Goal: Communication & Community: Answer question/provide support

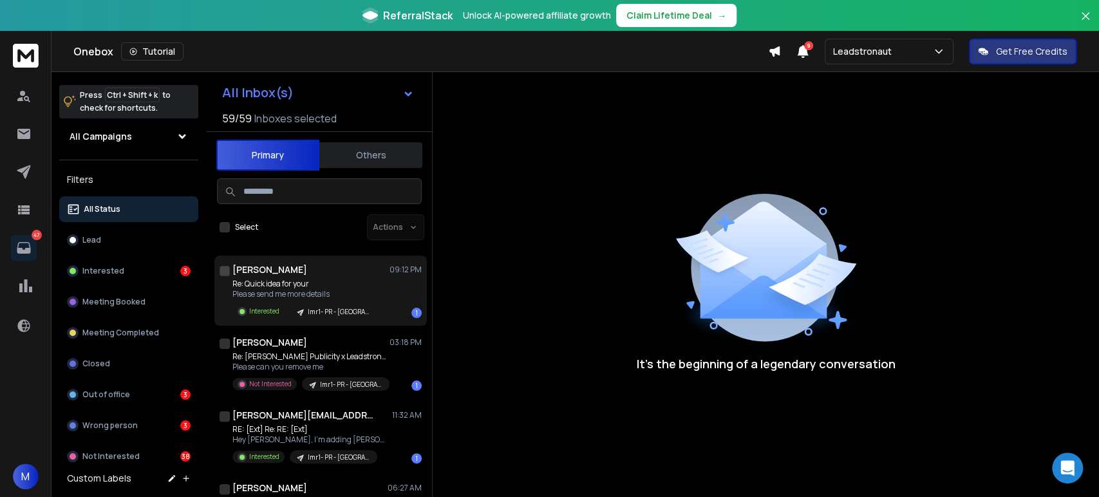
click at [351, 277] on div "Joel Shiffrin 09:12 PM Re: Quick idea for your Please send me more details Inte…" at bounding box center [326, 290] width 189 height 55
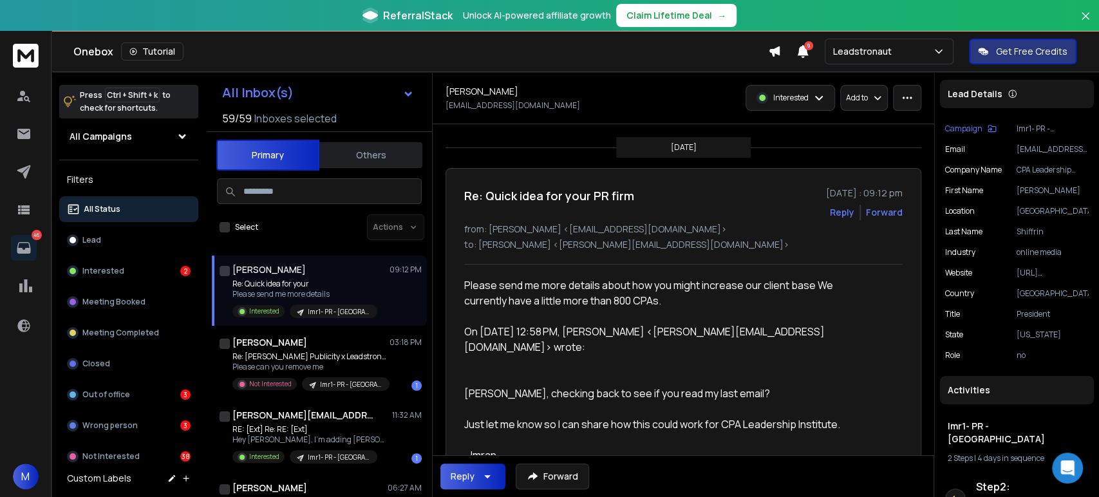
scroll to position [66, 0]
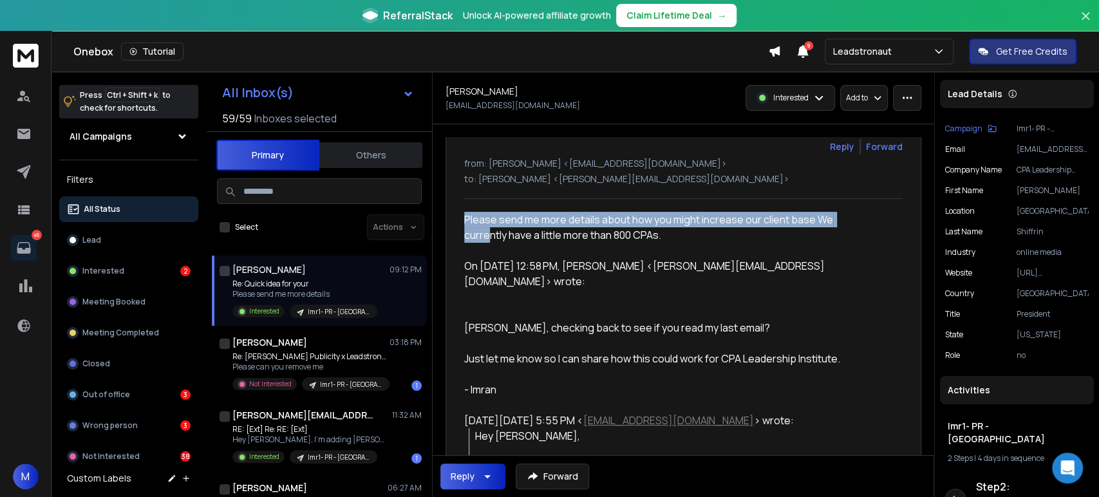
drag, startPoint x: 460, startPoint y: 216, endPoint x: 487, endPoint y: 236, distance: 33.2
click at [487, 236] on div "Re: Quick idea for your PR firm 14 October 2025 : 09:12 pm Reply Forward from: …" at bounding box center [684, 411] width 476 height 618
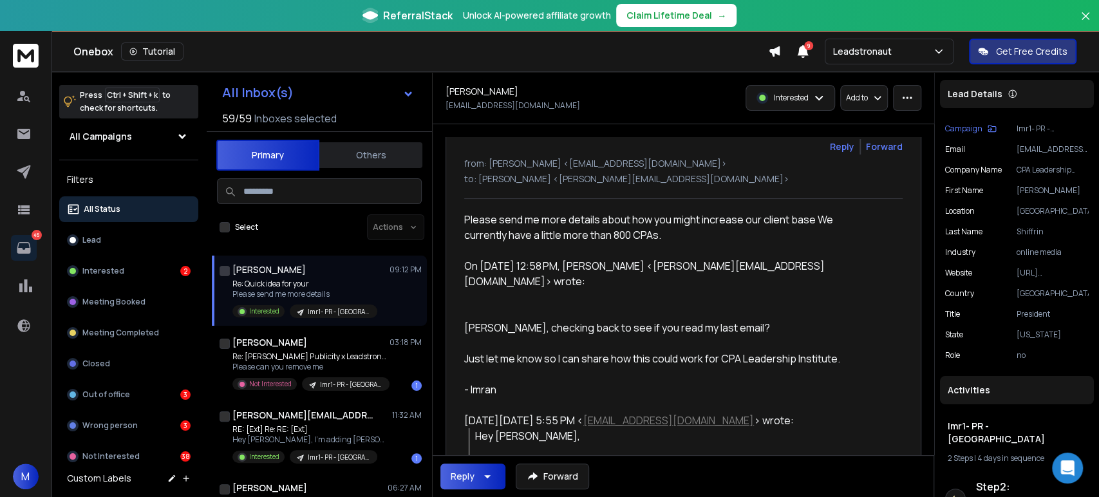
click at [505, 297] on blockquote "On Oct 13, 2025, at 12:58 PM, Imran Lemon <imran@yourleadstronaut.com> wrote:" at bounding box center [652, 281] width 376 height 46
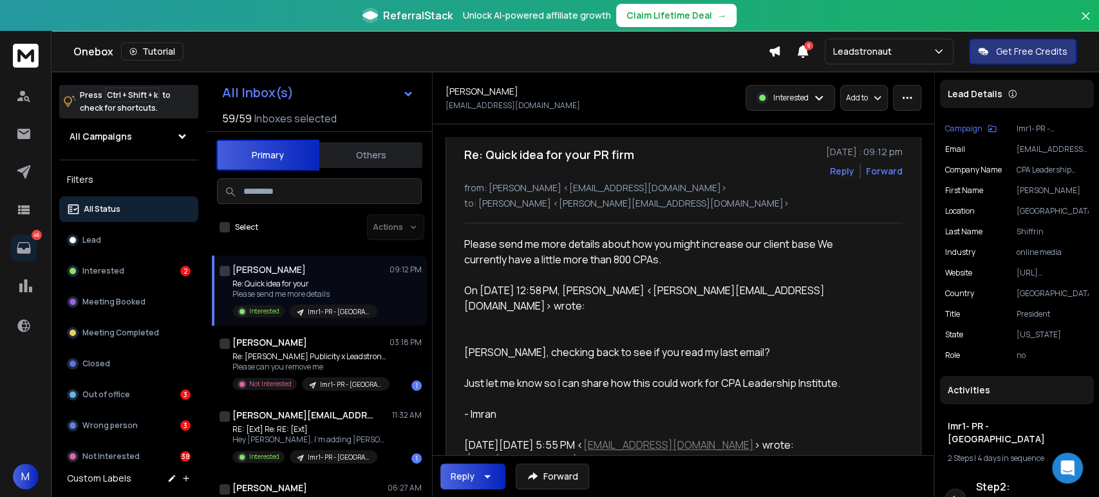
scroll to position [41, 0]
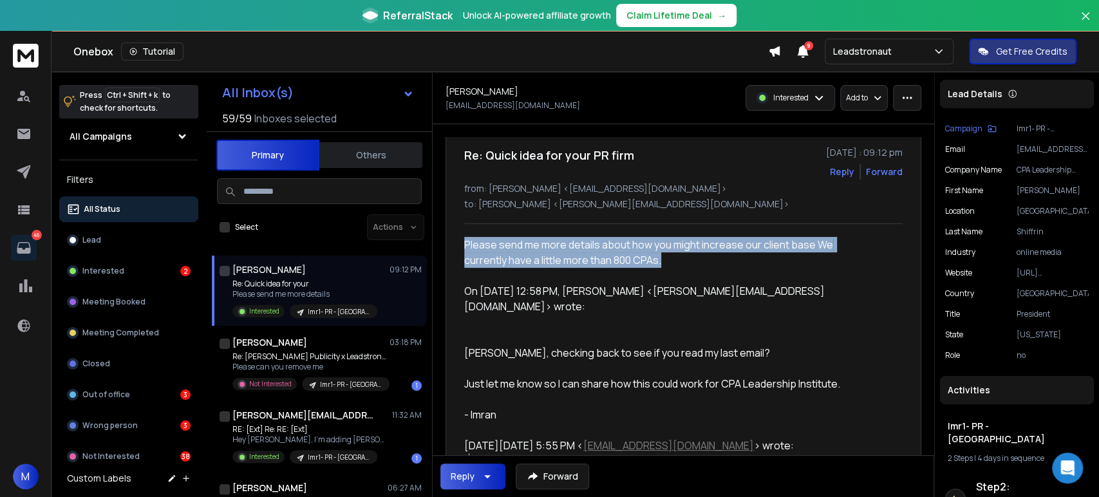
drag, startPoint x: 458, startPoint y: 242, endPoint x: 692, endPoint y: 258, distance: 235.0
click at [692, 258] on div "Re: Quick idea for your PR firm 14 October 2025 : 09:12 pm Reply Forward from: …" at bounding box center [684, 437] width 476 height 618
copy div "Please send me more details about how you might increase our client base We cur…"
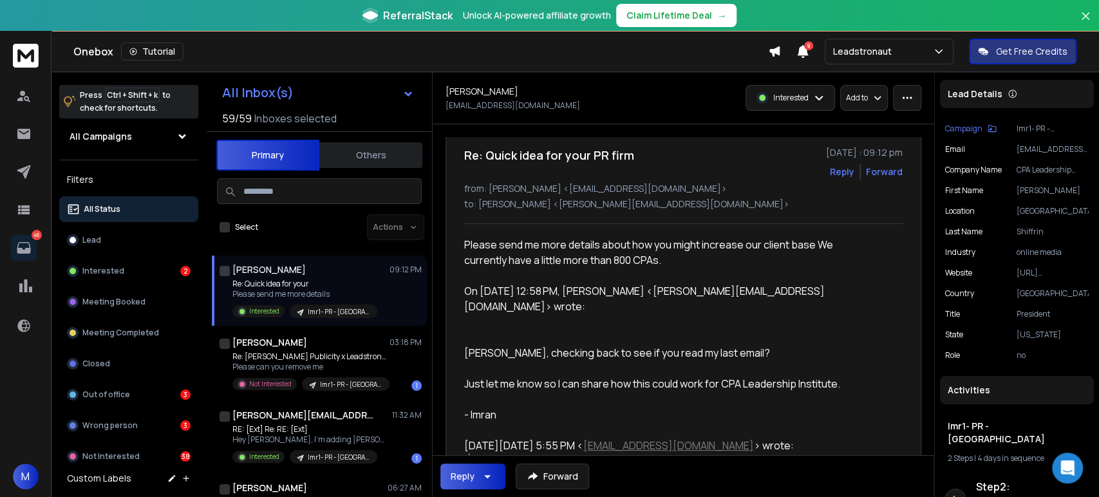
click at [1030, 270] on p "https://cpaleadership.com" at bounding box center [1053, 273] width 72 height 10
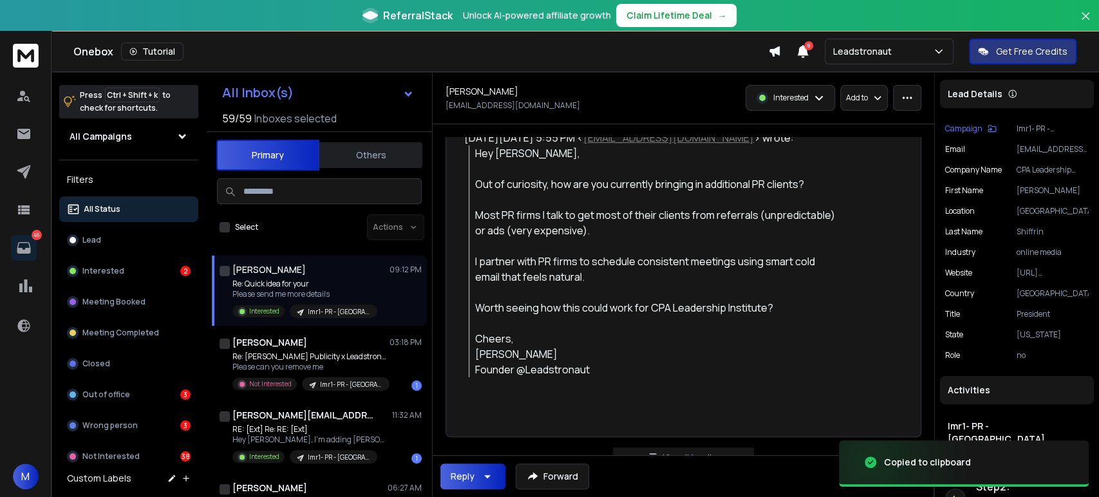
scroll to position [406, 0]
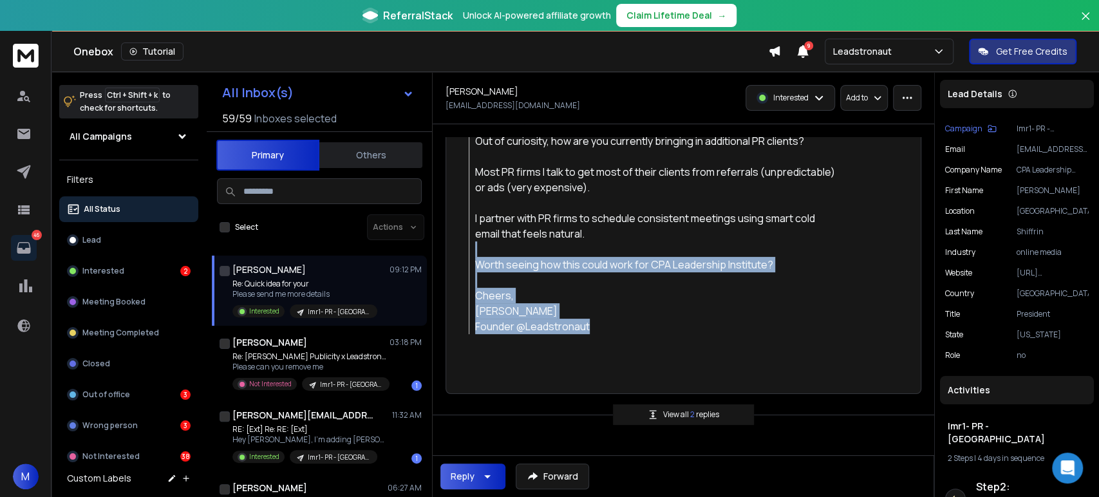
drag, startPoint x: 598, startPoint y: 328, endPoint x: 482, endPoint y: 254, distance: 136.7
click at [482, 254] on div "Hey Joel, Out of curiosity, how are you currently bringing in additional PR cli…" at bounding box center [657, 218] width 365 height 232
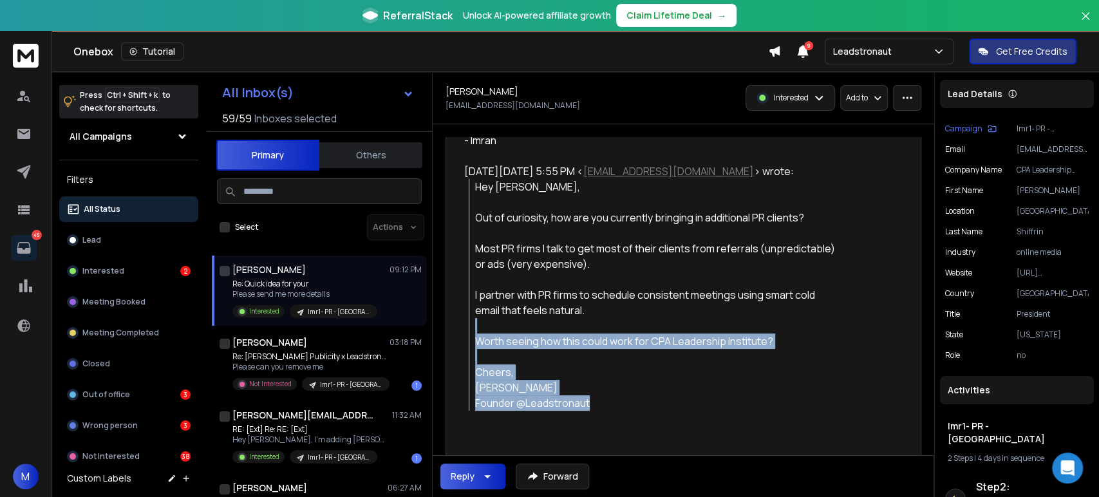
scroll to position [314, 0]
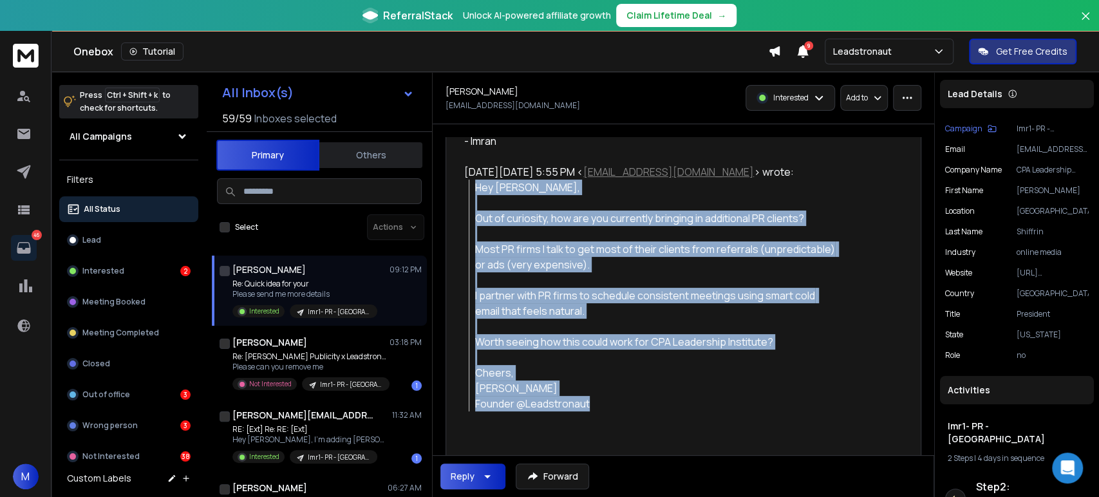
click at [471, 198] on blockquote "Hey Joel, Out of curiosity, how are you currently bringing in additional PR cli…" at bounding box center [655, 296] width 372 height 232
copy div "Hey Joel, Out of curiosity, how are you currently bringing in additional PR cli…"
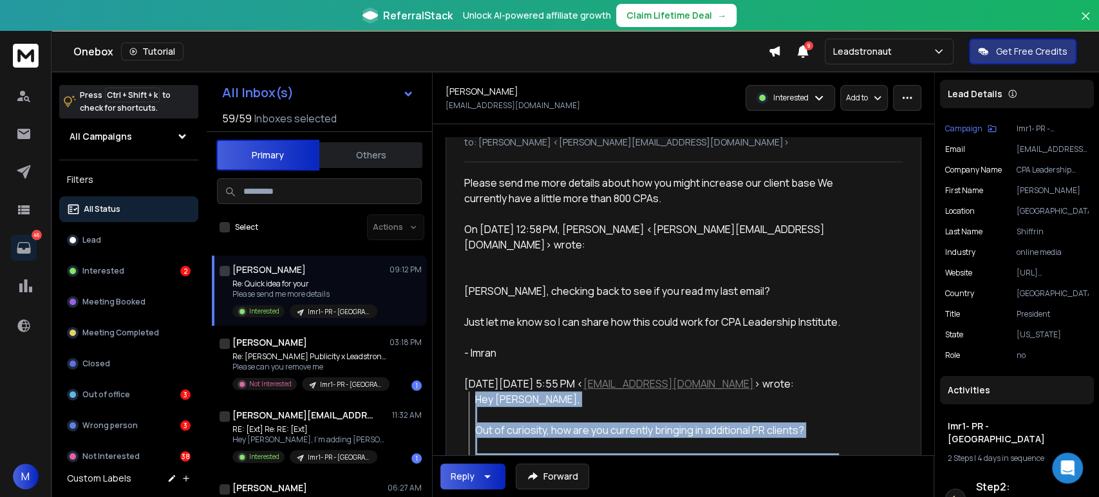
scroll to position [102, 0]
drag, startPoint x: 459, startPoint y: 291, endPoint x: 529, endPoint y: 369, distance: 104.9
click at [529, 369] on div "Re: Quick idea for your PR firm 14 October 2025 : 09:12 pm Reply Forward from: …" at bounding box center [684, 375] width 476 height 618
copy div "Joel, checking back to see if you read my last email? Just let me know so I can…"
click at [691, 346] on div at bounding box center [652, 337] width 376 height 15
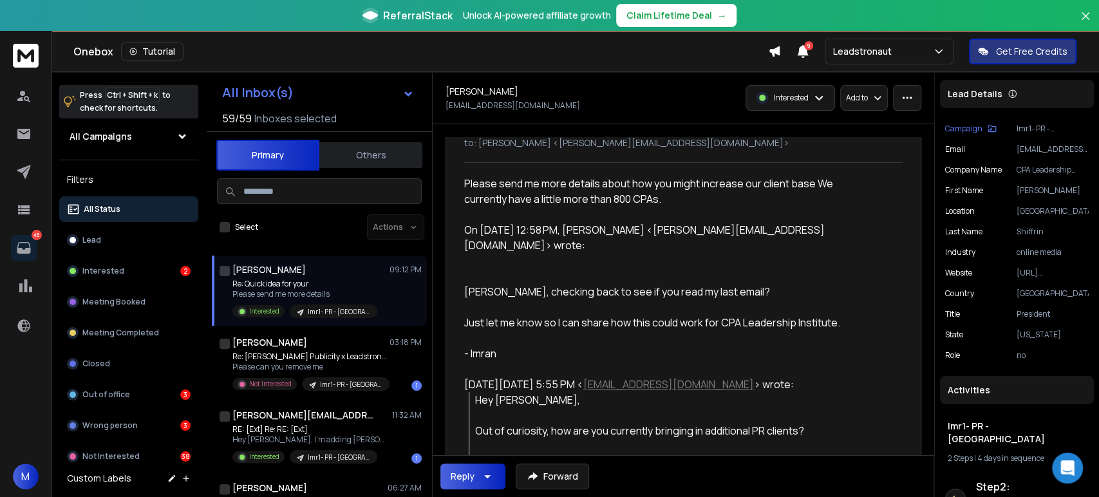
drag, startPoint x: 759, startPoint y: 328, endPoint x: 696, endPoint y: 277, distance: 81.5
click at [696, 277] on div "﻿ Joel, checking back to see if you read my last email? Just let me know so I c…" at bounding box center [652, 454] width 376 height 371
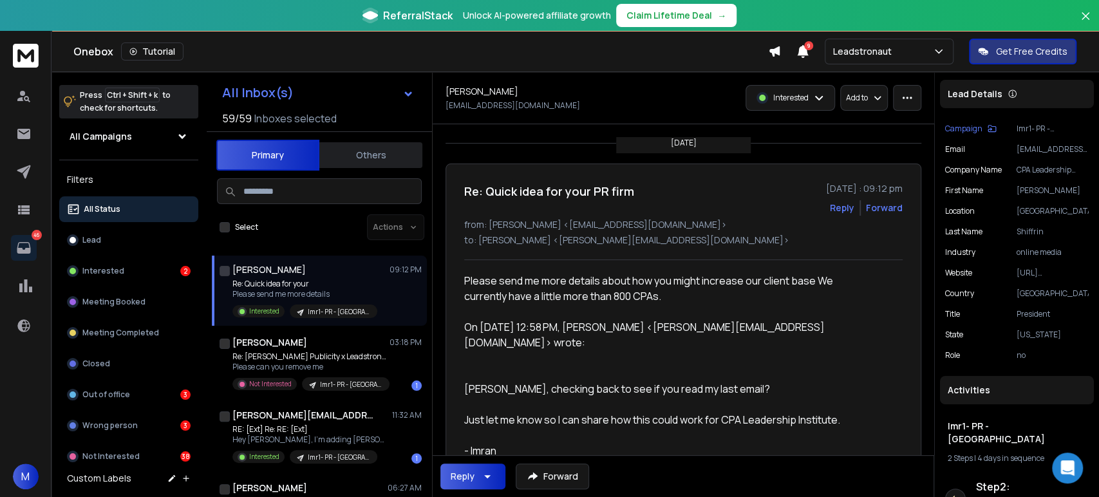
scroll to position [0, 0]
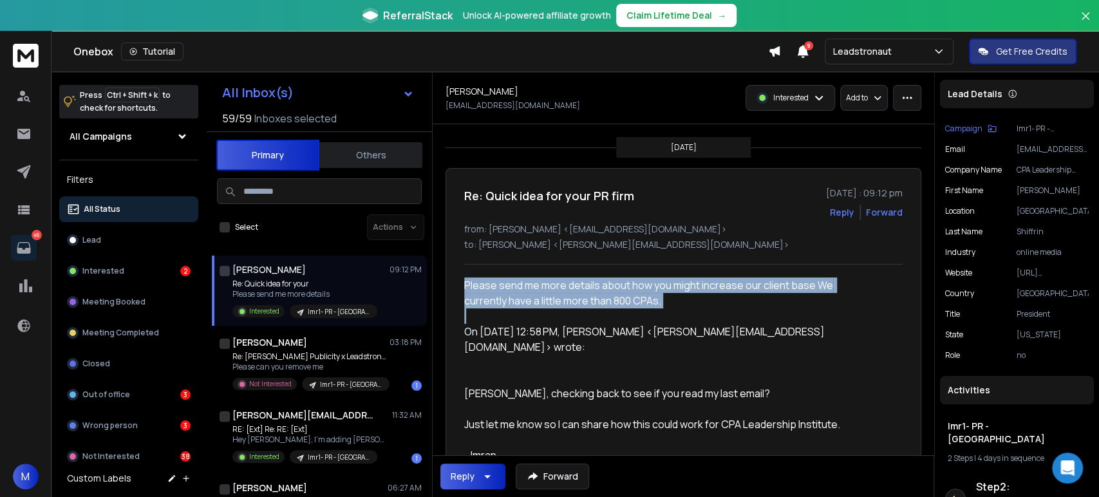
drag, startPoint x: 455, startPoint y: 283, endPoint x: 685, endPoint y: 314, distance: 232.0
click at [685, 314] on div "Re: Quick idea for your PR firm 14 October 2025 : 09:12 pm Reply Forward from: …" at bounding box center [684, 477] width 476 height 618
copy div "Please send me more details about how you might increase our client base We cur…"
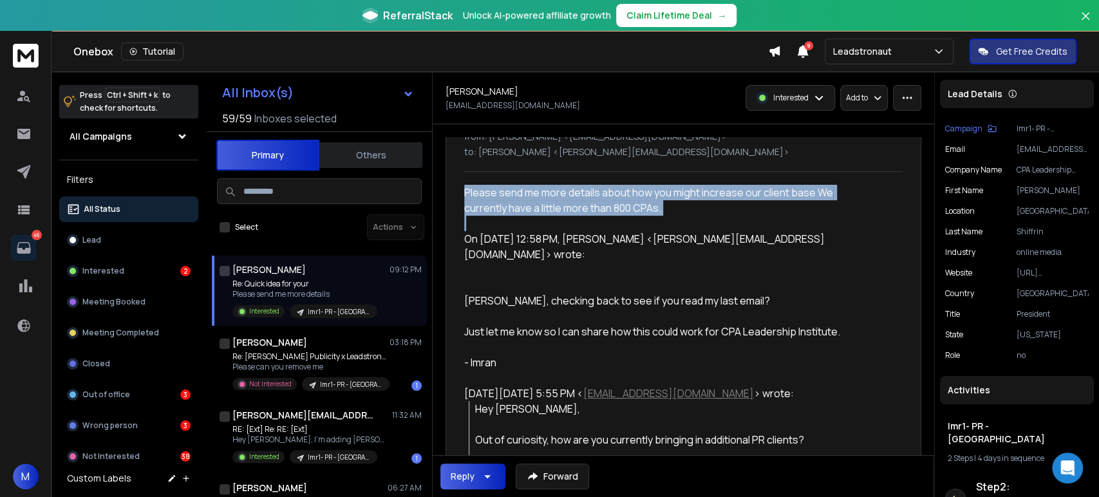
scroll to position [92, 0]
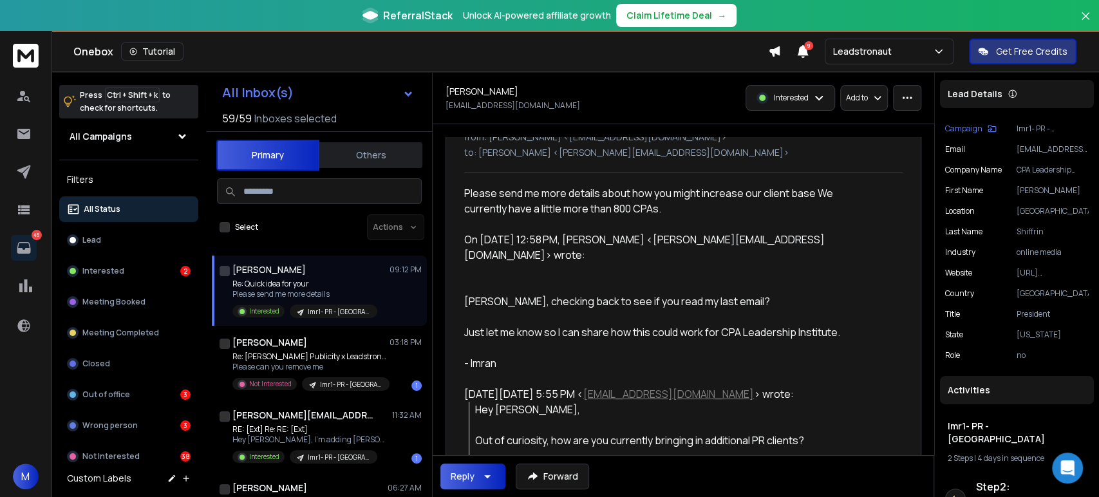
click at [770, 307] on div "Joel, checking back to see if you read my last email?" at bounding box center [652, 301] width 376 height 15
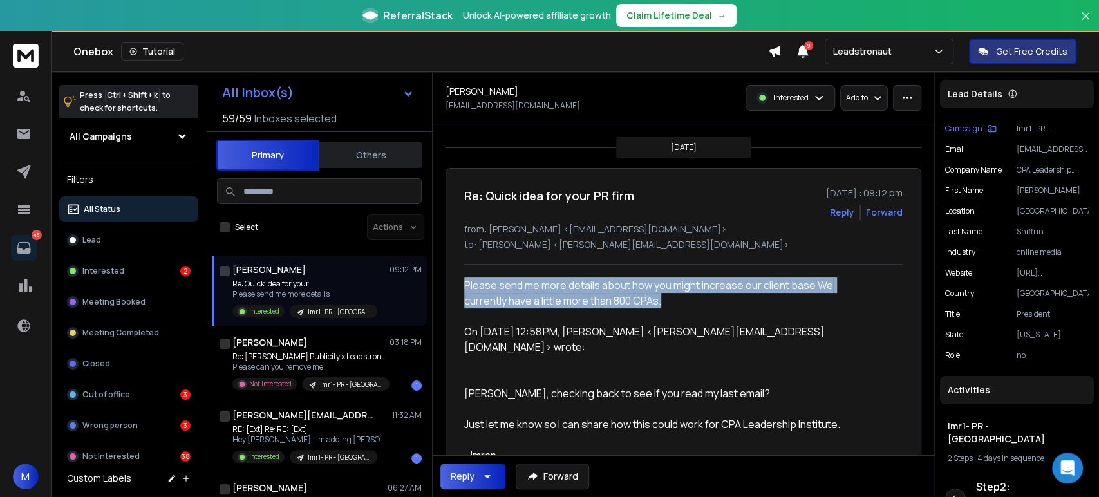
drag, startPoint x: 666, startPoint y: 304, endPoint x: 457, endPoint y: 287, distance: 209.3
click at [457, 287] on div "Re: Quick idea for your PR firm 14 October 2025 : 09:12 pm Reply Forward from: …" at bounding box center [684, 477] width 476 height 618
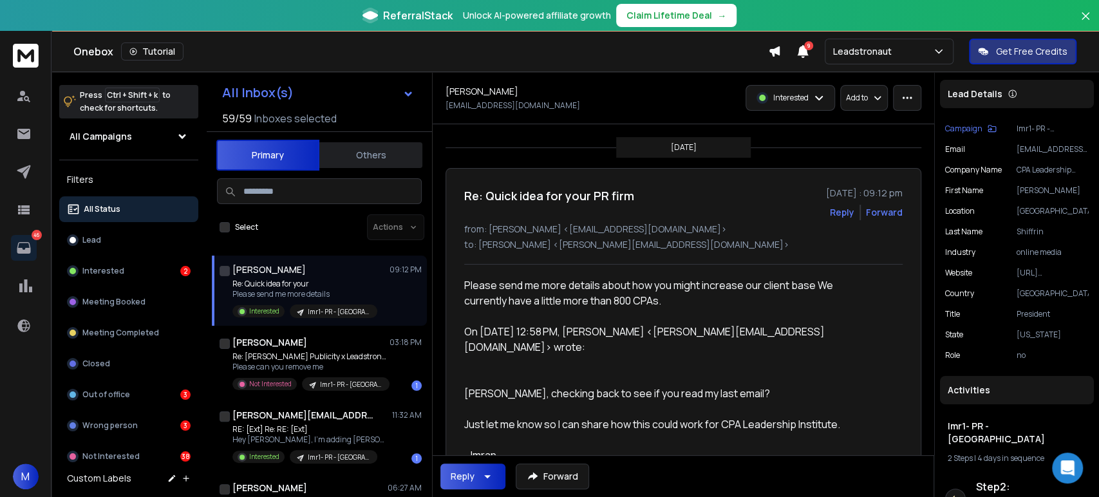
click at [730, 319] on div "On Oct 13, 2025, at 12:58 PM, Imran Lemon <imran@yourleadstronaut.com> wrote:" at bounding box center [652, 339] width 376 height 62
click at [127, 272] on button "Interested 2" at bounding box center [128, 271] width 139 height 26
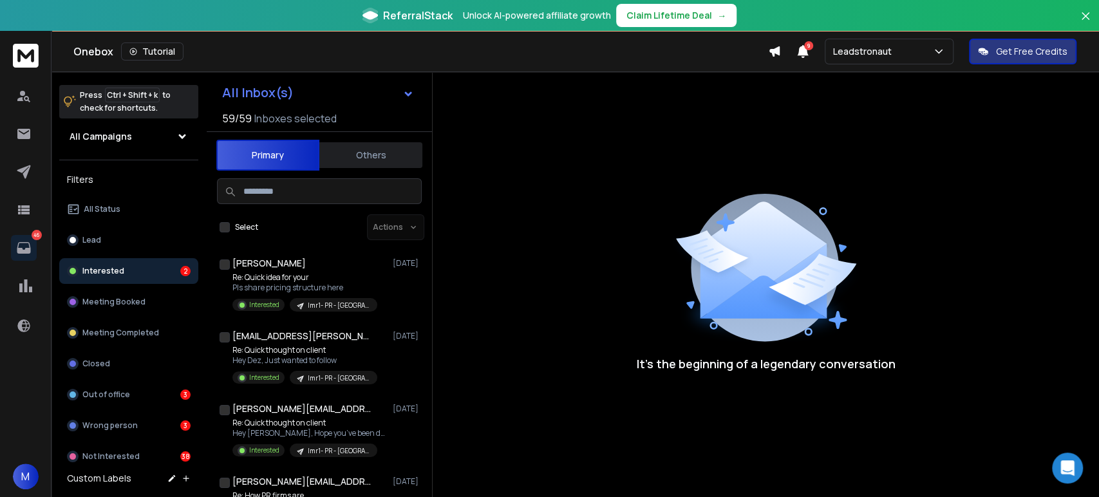
scroll to position [162, 0]
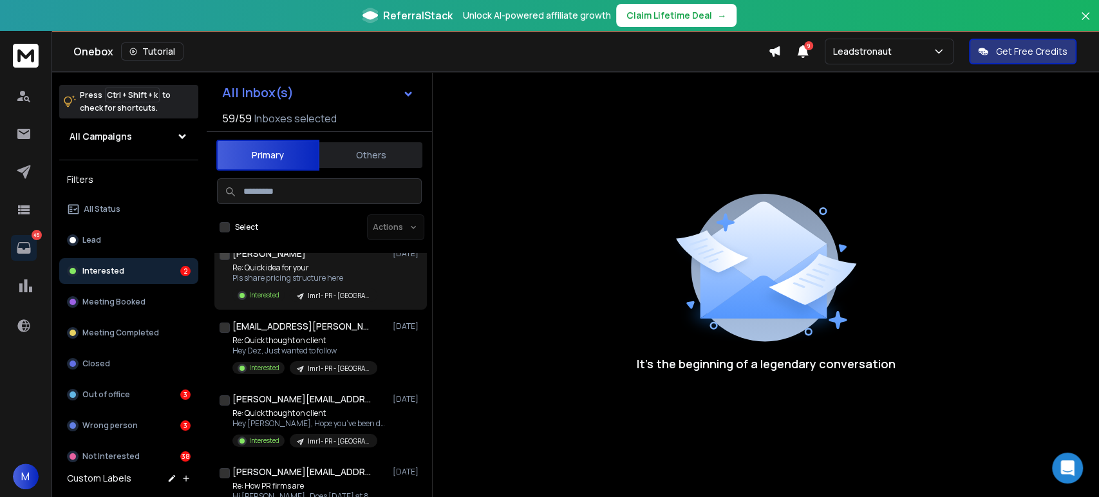
click at [300, 264] on p "Re: Quick idea for your" at bounding box center [304, 268] width 145 height 10
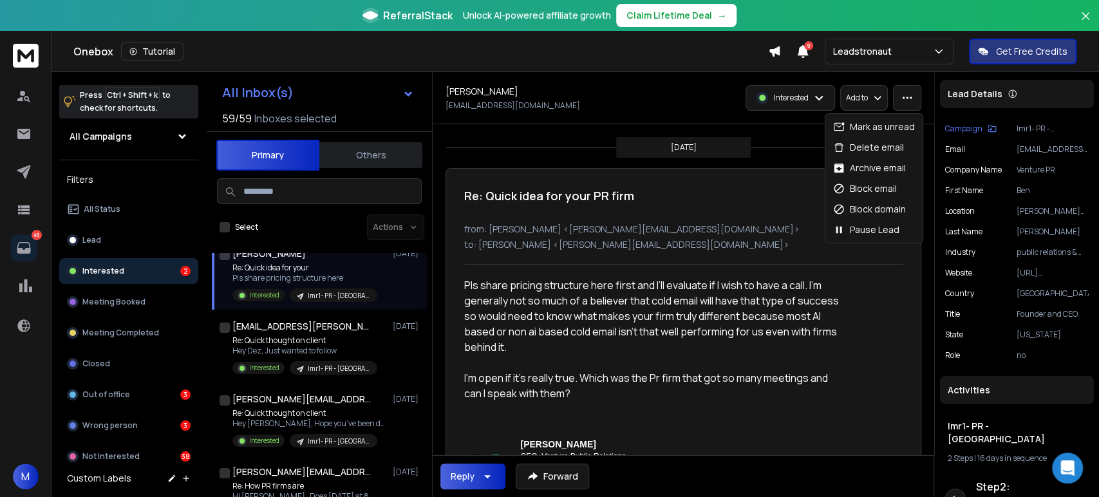
click at [916, 96] on button "button" at bounding box center [907, 98] width 28 height 26
click at [882, 124] on div "Mark as unread" at bounding box center [874, 126] width 82 height 13
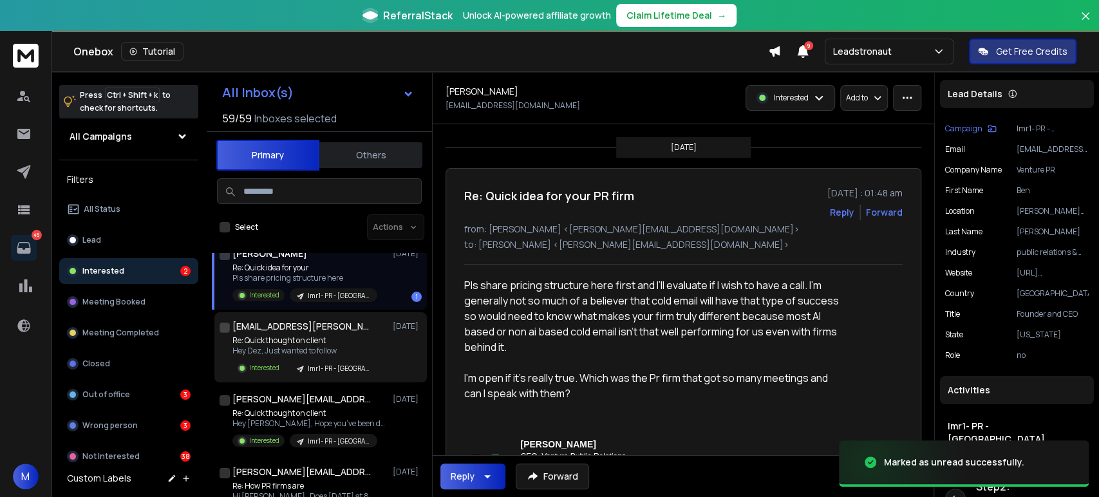
click at [372, 336] on div "Re: Quick thought on client Hey Dez, Just wanted to follow Interested Imr1- PR …" at bounding box center [326, 355] width 189 height 39
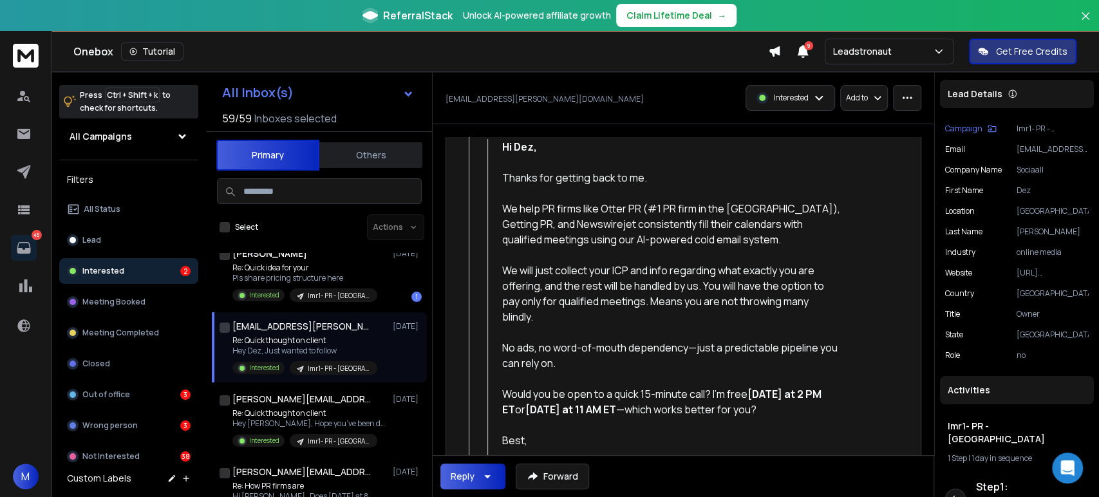
scroll to position [491, 0]
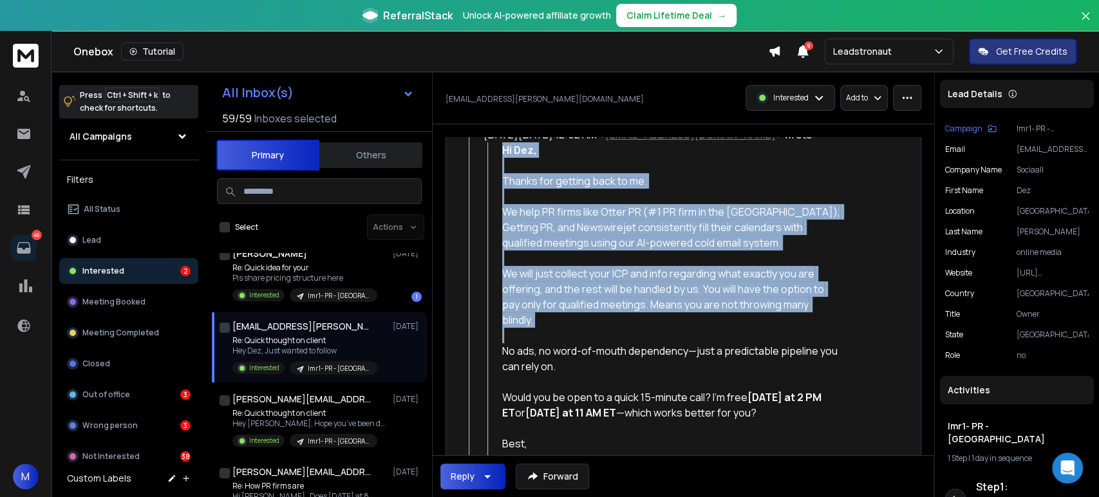
drag, startPoint x: 500, startPoint y: 181, endPoint x: 677, endPoint y: 372, distance: 260.7
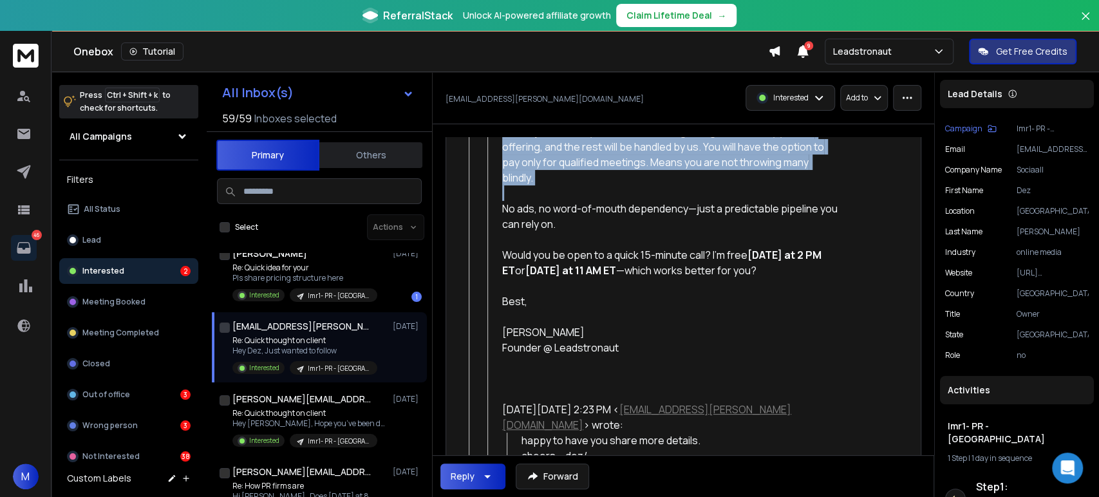
scroll to position [686, 0]
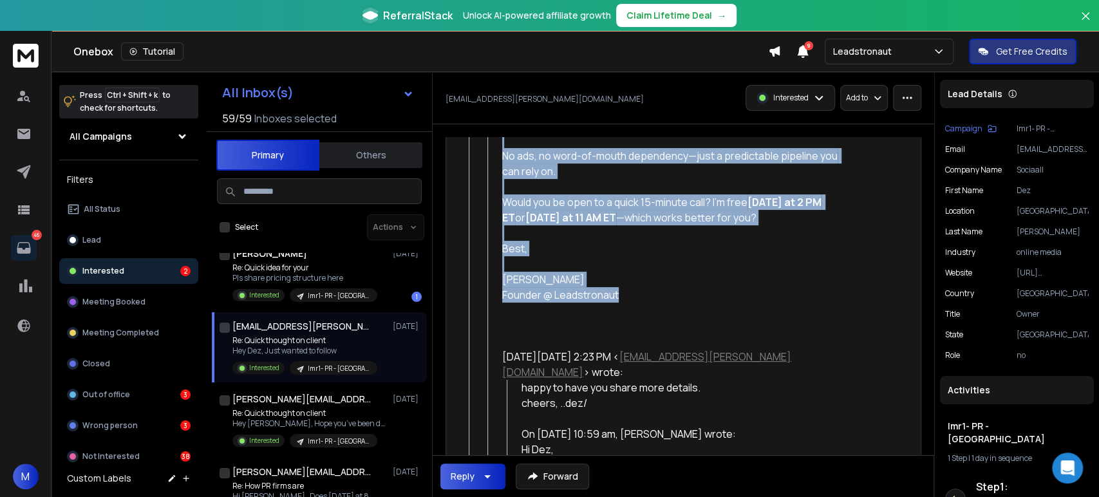
click at [625, 303] on div "Imran Lemon Founder @ Leadstronaut" at bounding box center [671, 279] width 338 height 46
copy div "Hi Dez, Thanks for getting back to me. We help PR firms like Otter PR (#1 PR fi…"
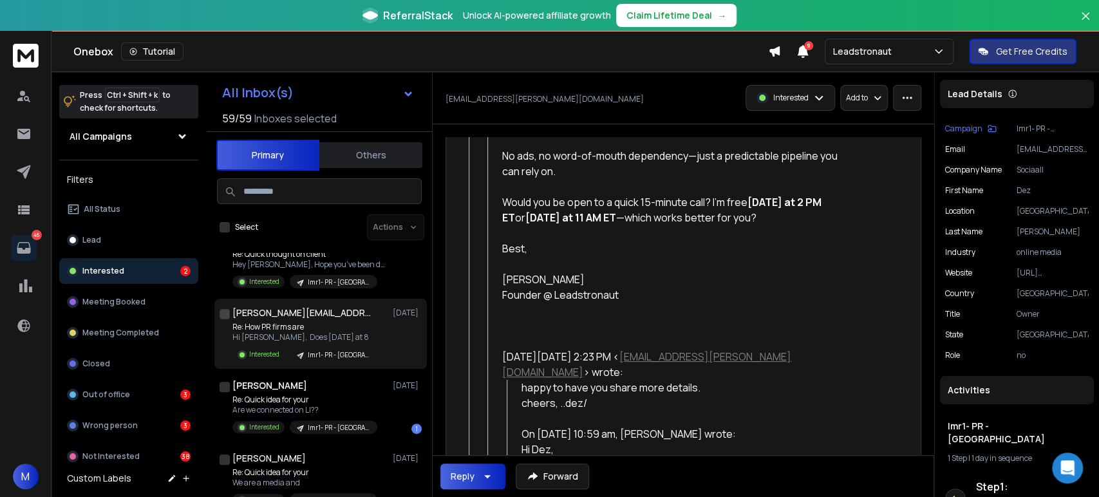
scroll to position [0, 0]
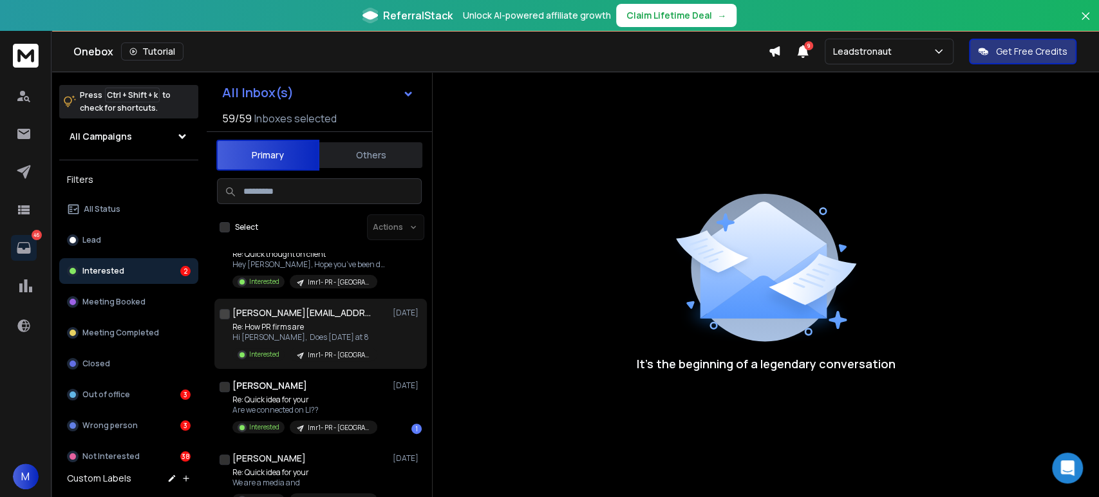
click at [314, 326] on p "Re: How PR firms are" at bounding box center [304, 327] width 145 height 10
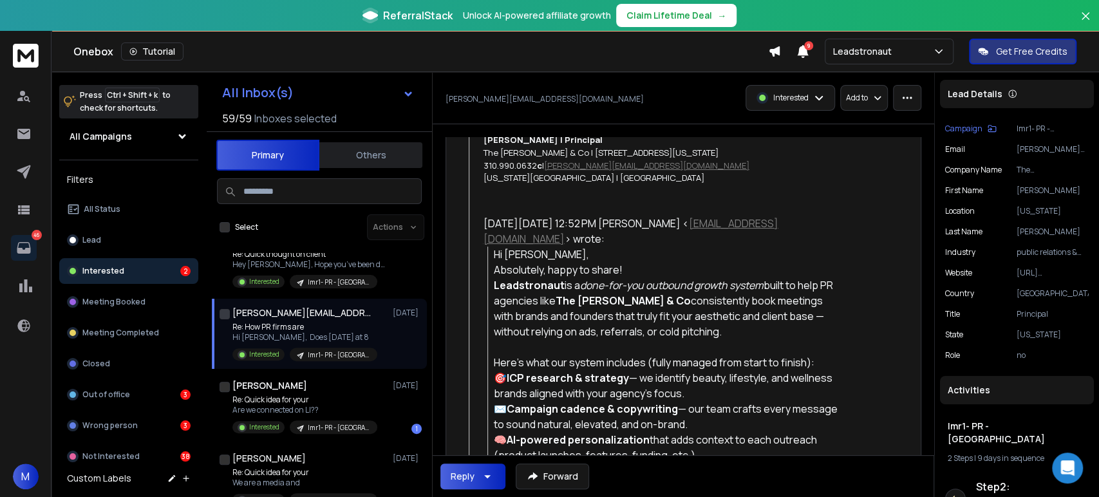
scroll to position [394, 0]
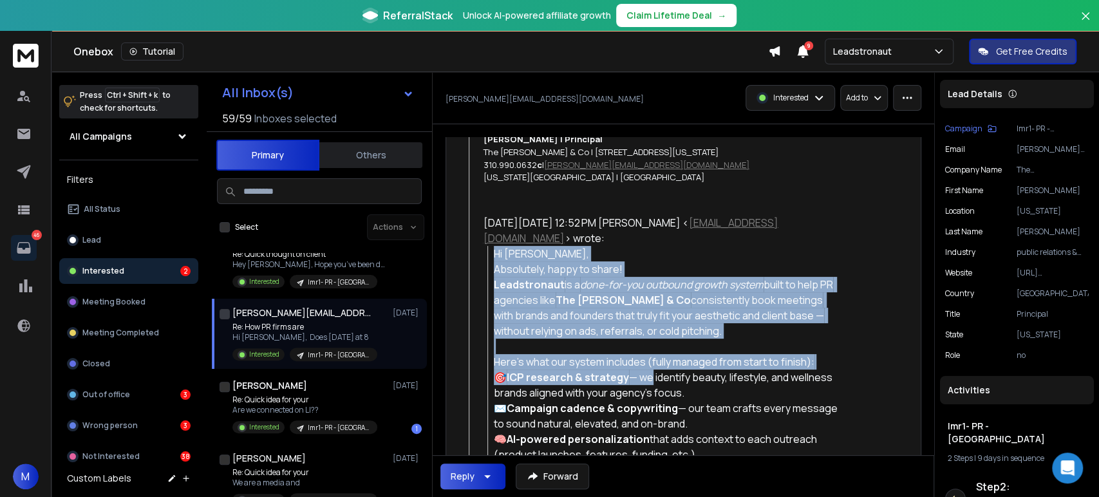
drag, startPoint x: 492, startPoint y: 236, endPoint x: 648, endPoint y: 355, distance: 196.2
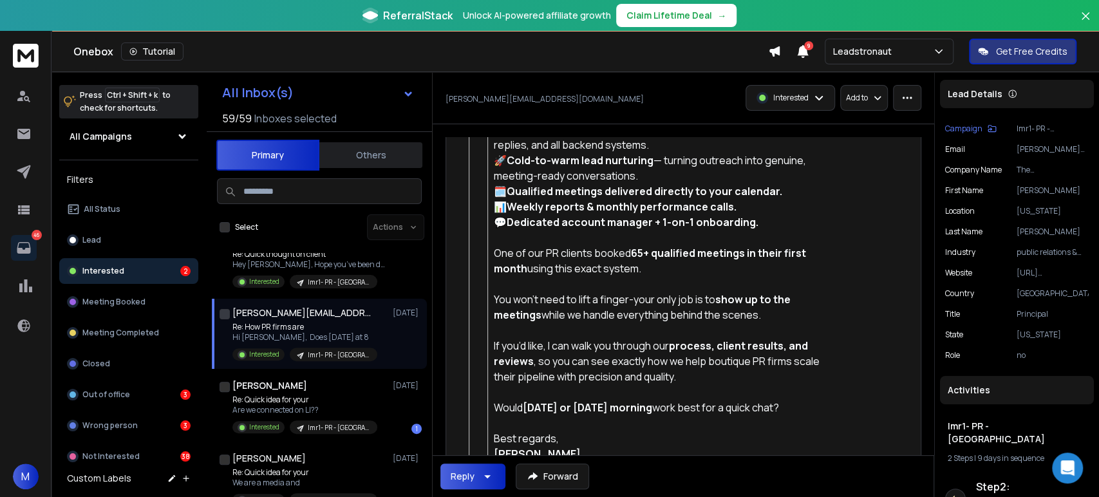
scroll to position [793, 0]
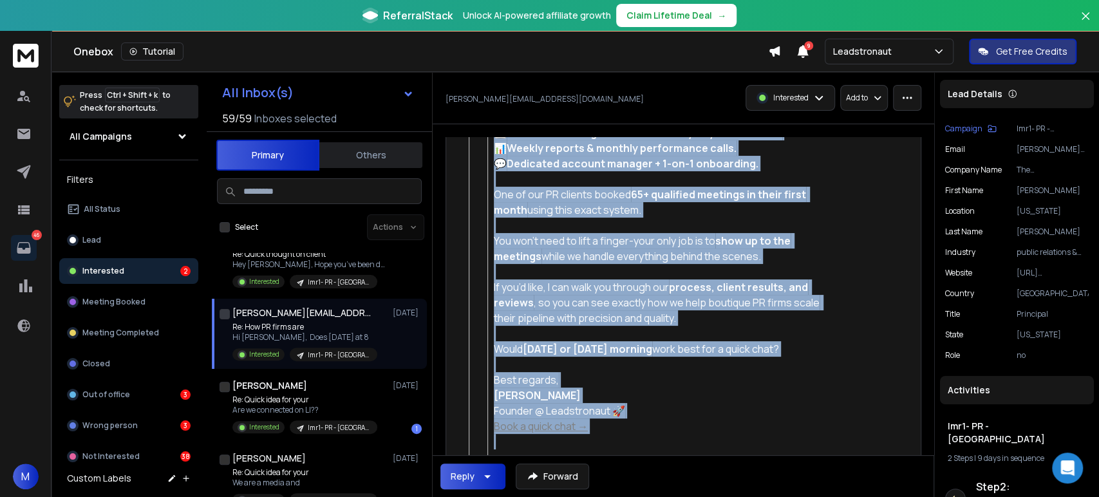
click at [612, 434] on div at bounding box center [667, 441] width 346 height 15
copy blockquote "Hi Susan, Absolutely, happy to share! Leadstronaut is a done-for-you outbound g…"
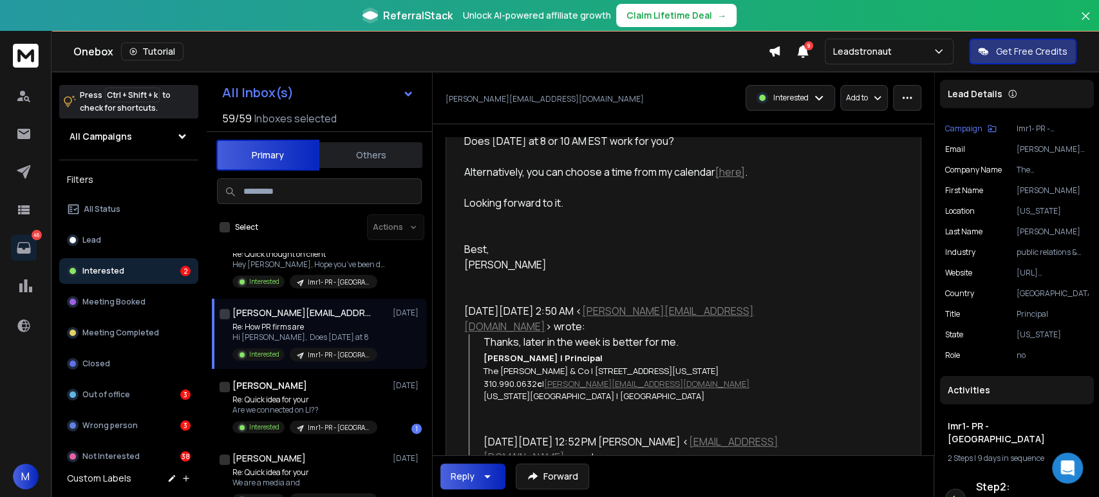
scroll to position [0, 0]
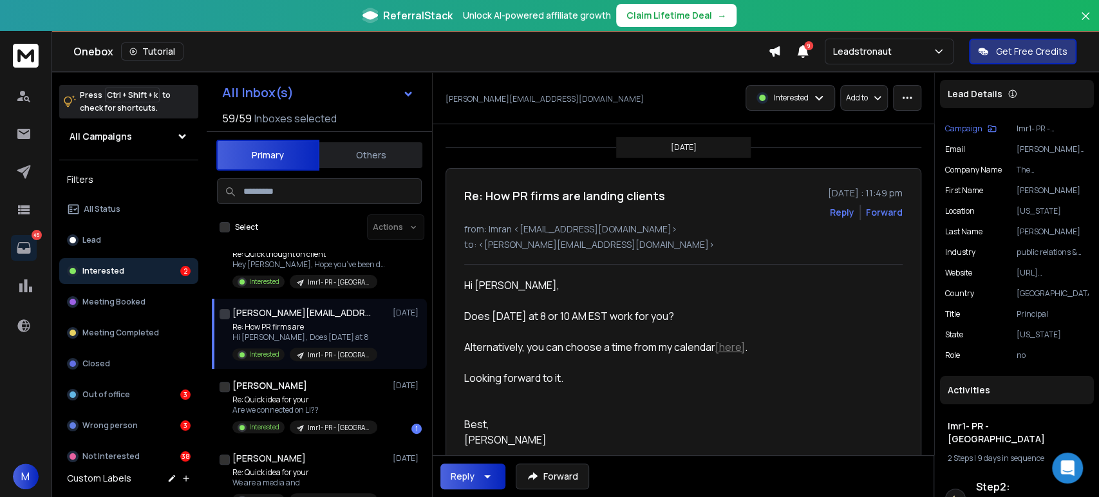
click at [644, 287] on div "Hi Susan," at bounding box center [652, 285] width 376 height 15
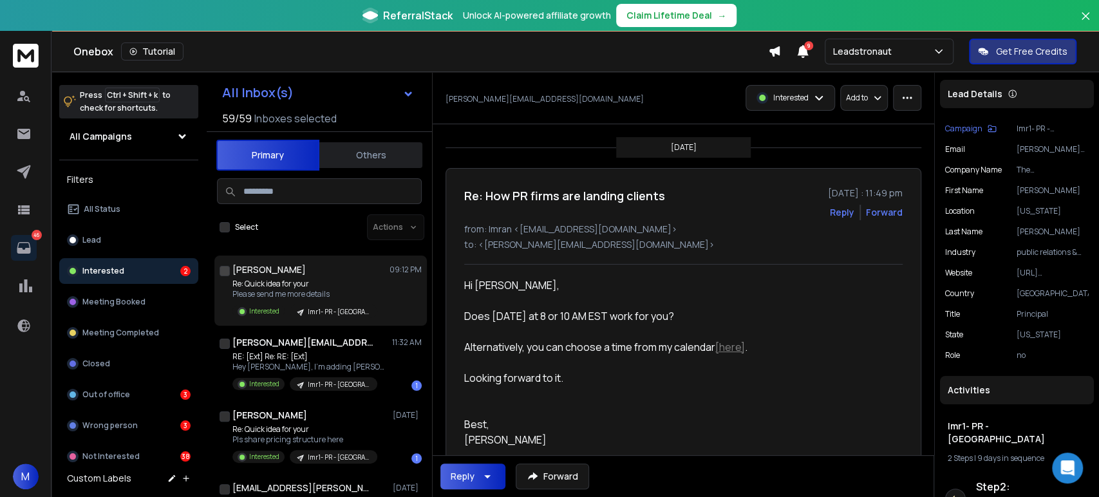
click at [350, 283] on p "Re: Quick idea for your" at bounding box center [304, 284] width 145 height 10
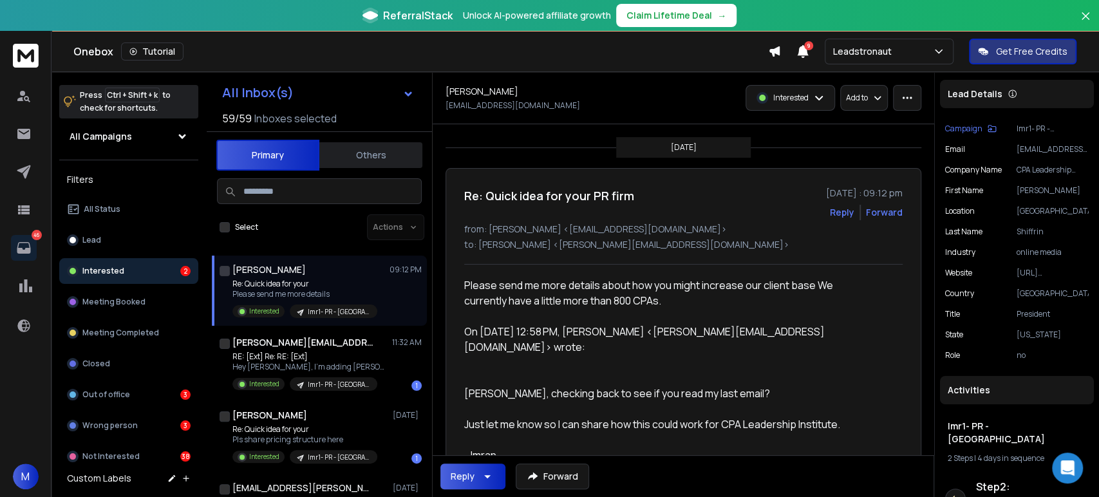
click at [453, 482] on div "Reply" at bounding box center [463, 476] width 24 height 13
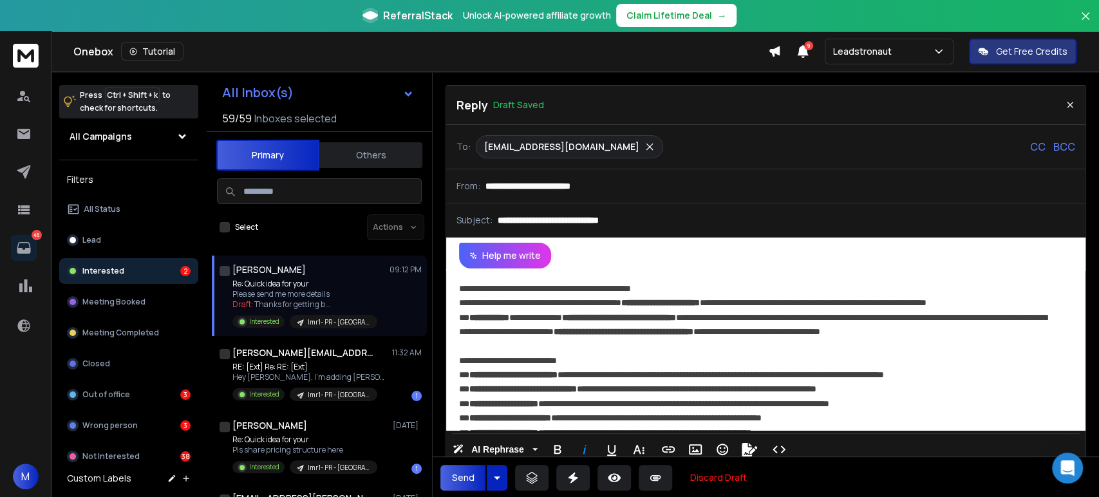
click at [1037, 299] on p "**********" at bounding box center [759, 303] width 600 height 14
click at [500, 349] on p "**********" at bounding box center [759, 331] width 600 height 43
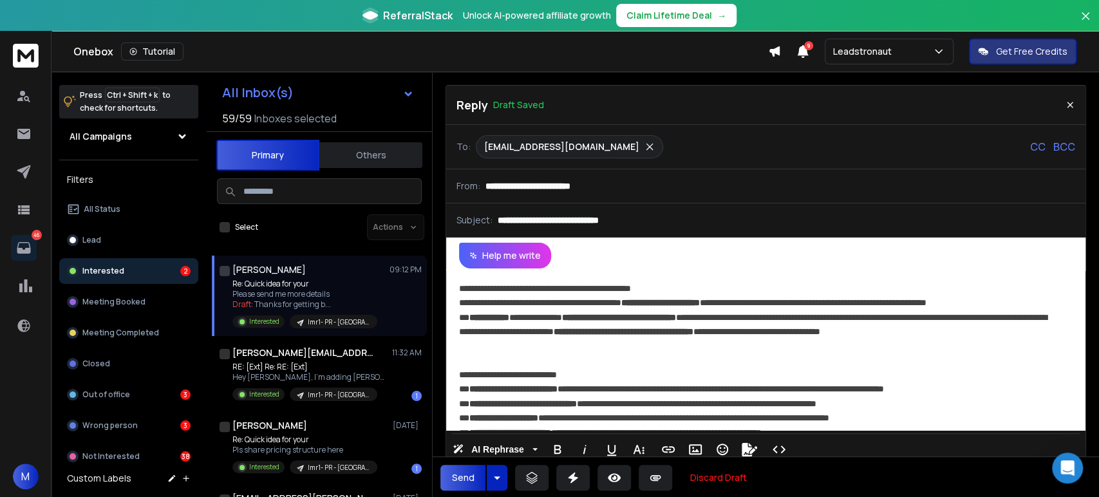
click at [685, 279] on div "**********" at bounding box center [765, 350] width 639 height 162
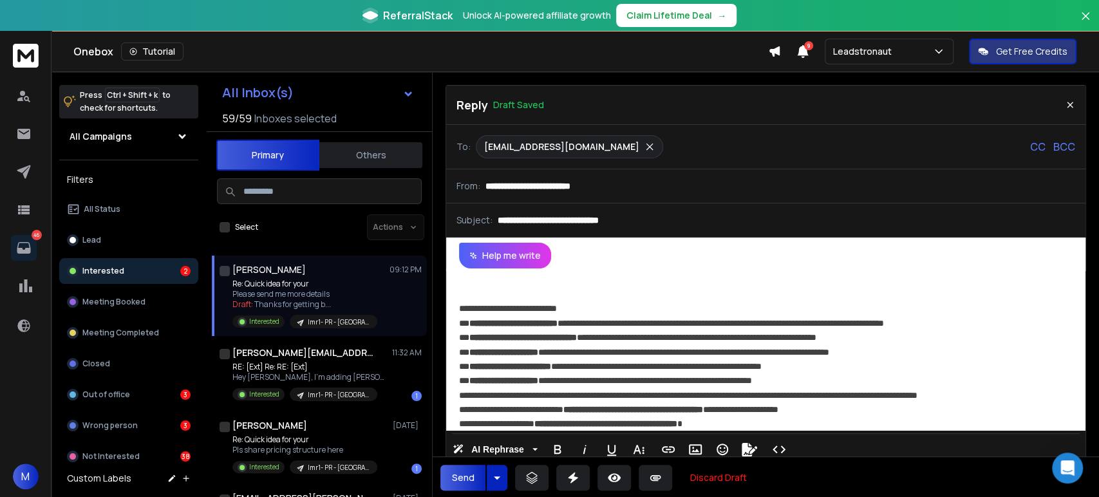
scroll to position [108, 0]
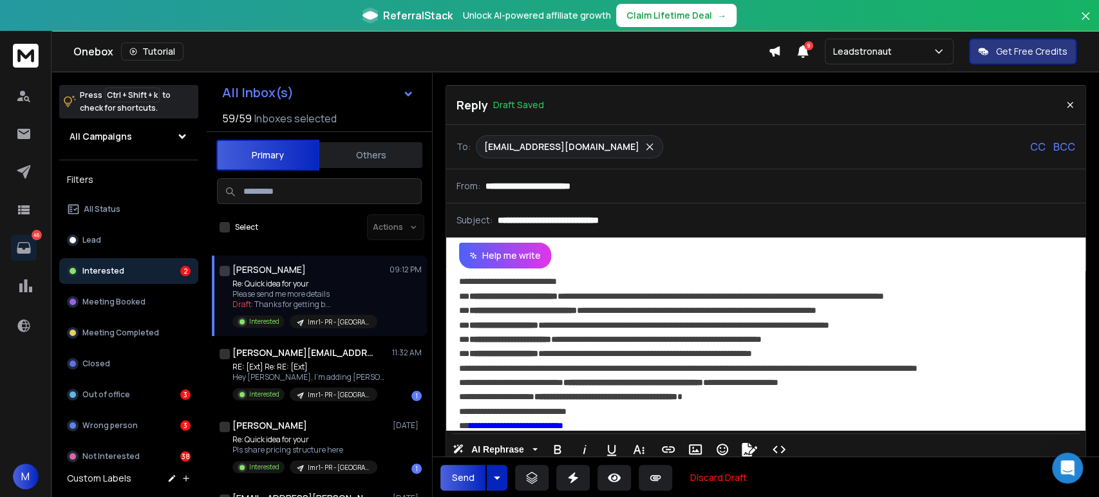
click at [855, 355] on p "**********" at bounding box center [759, 317] width 600 height 86
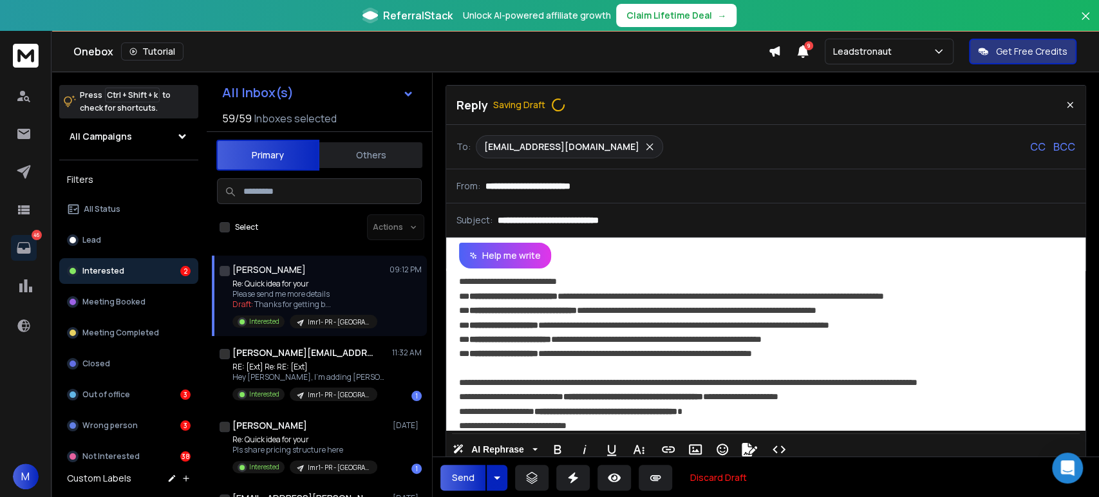
scroll to position [119, 0]
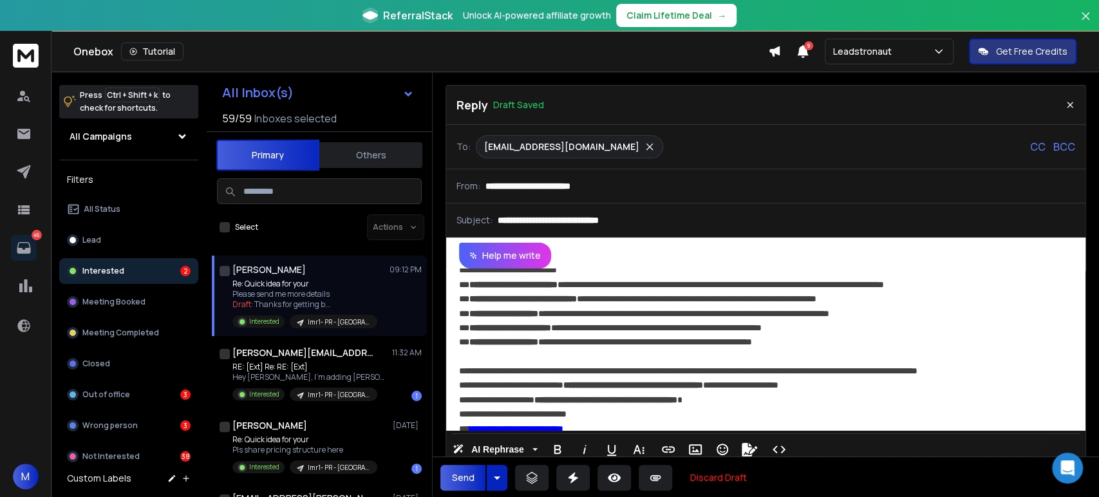
click at [891, 386] on p "**********" at bounding box center [759, 385] width 600 height 14
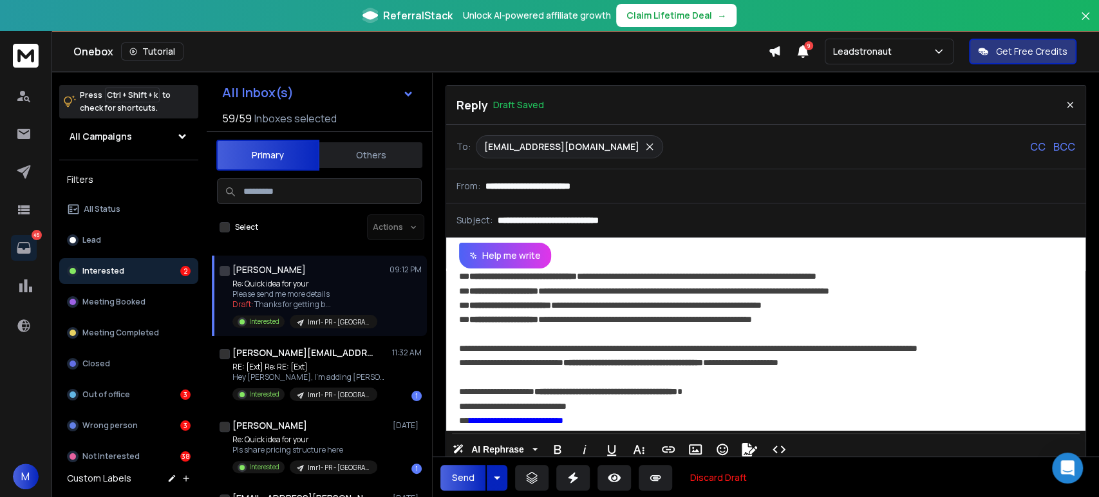
scroll to position [162, 0]
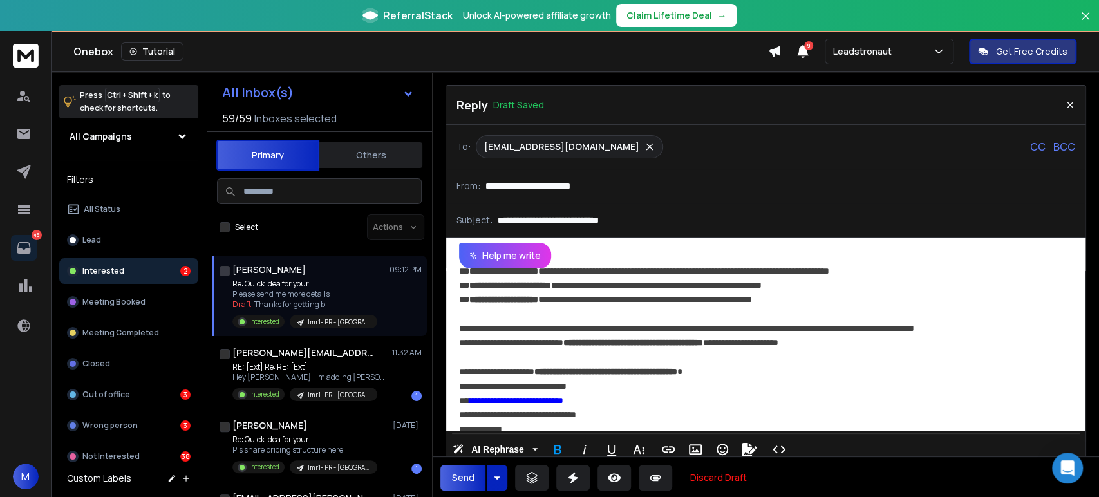
click at [775, 370] on p "**********" at bounding box center [759, 385] width 600 height 43
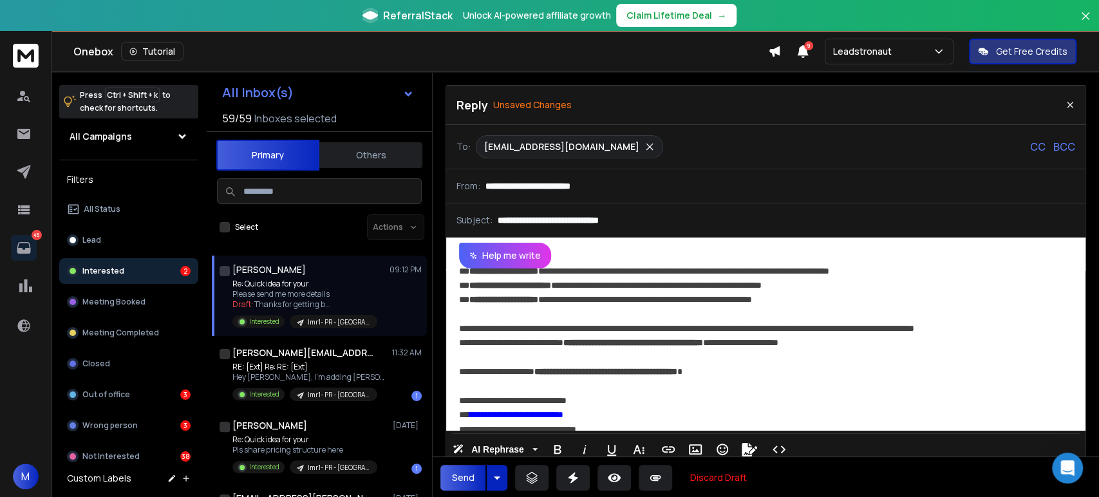
scroll to position [232, 0]
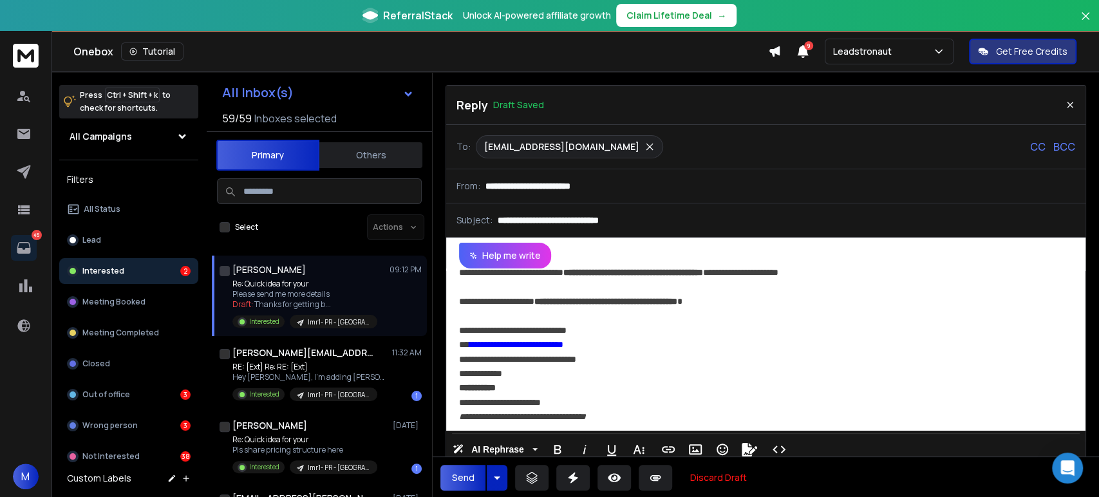
click at [616, 359] on p "**********" at bounding box center [759, 359] width 600 height 14
click at [615, 344] on p "**********" at bounding box center [759, 329] width 600 height 43
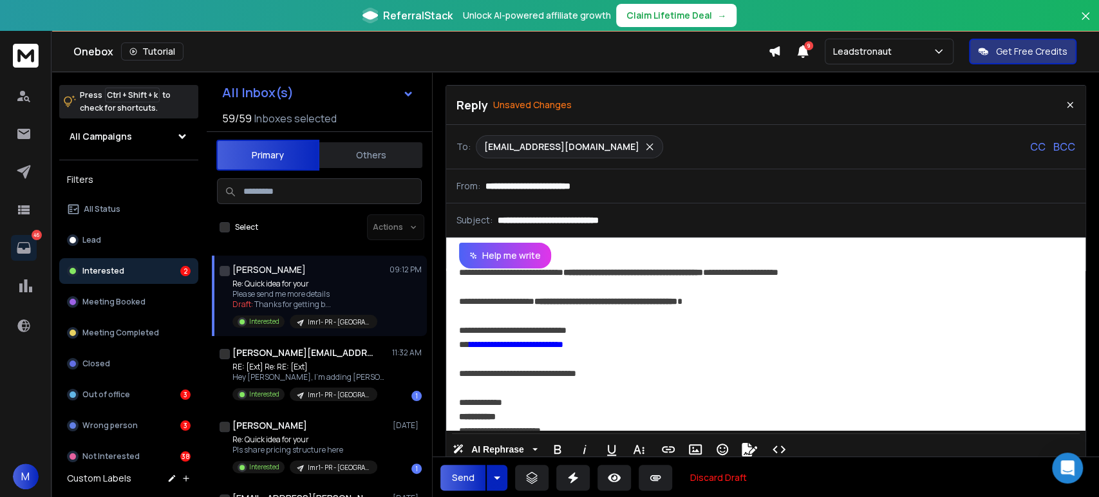
scroll to position [287, 0]
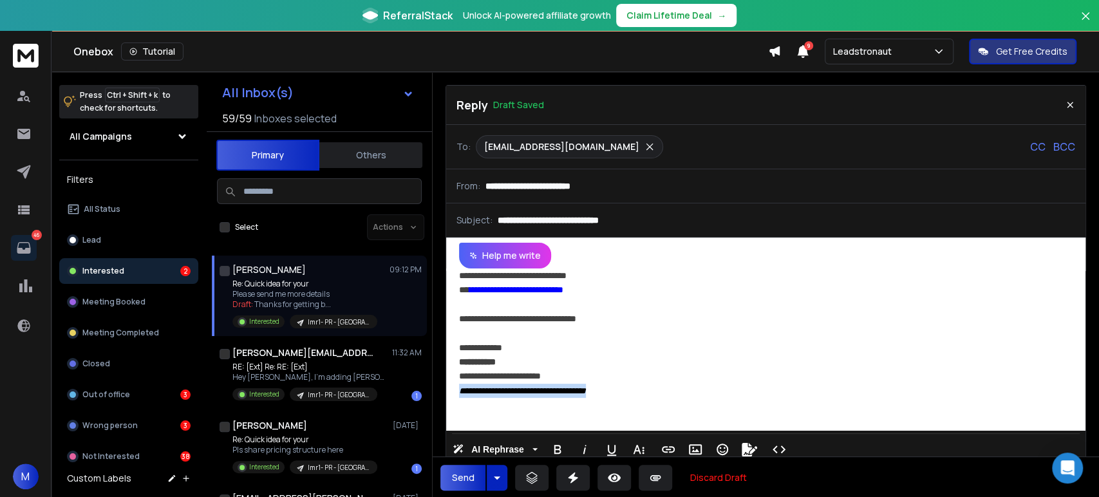
drag, startPoint x: 623, startPoint y: 390, endPoint x: 459, endPoint y: 395, distance: 164.9
click at [459, 395] on div "**********" at bounding box center [764, 350] width 636 height 162
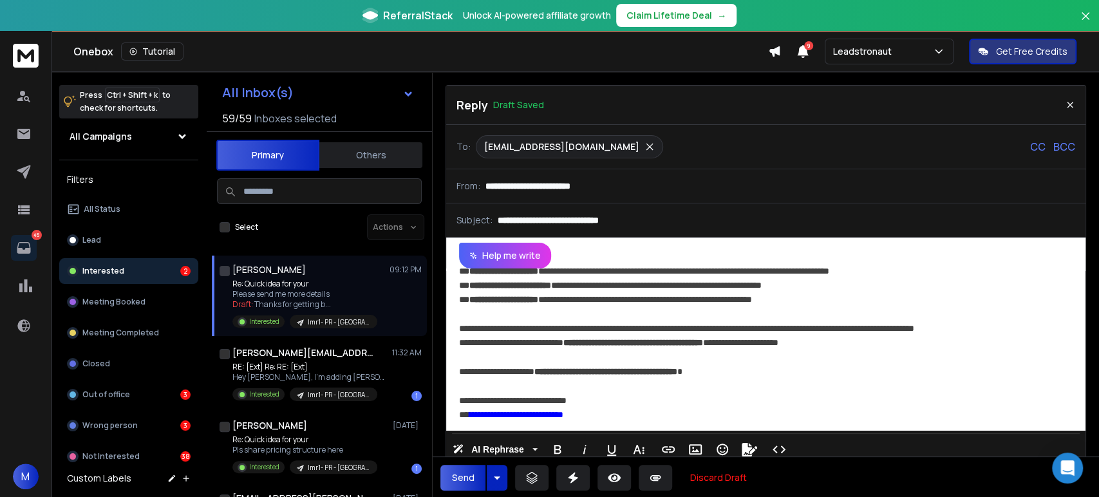
scroll to position [0, 0]
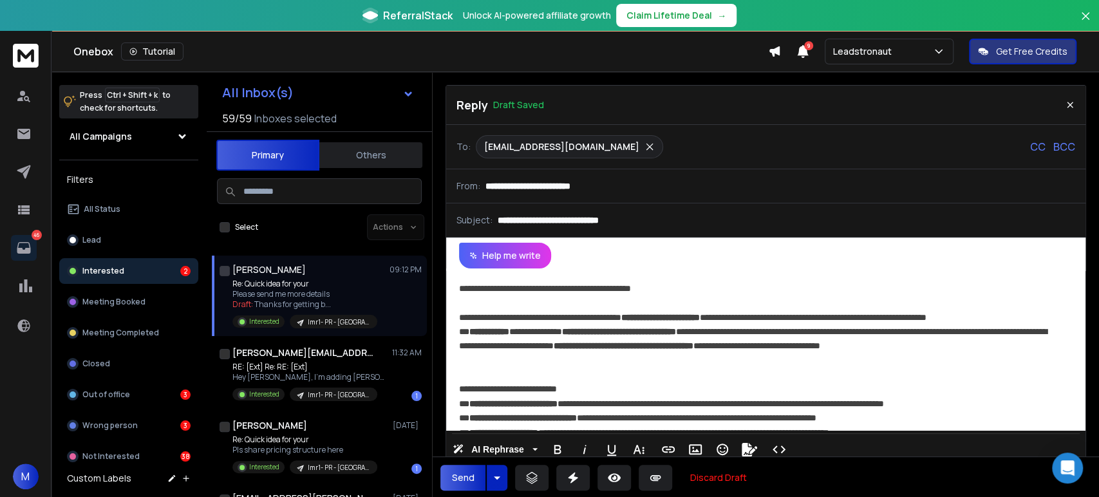
click at [582, 290] on p "**********" at bounding box center [759, 288] width 600 height 14
click at [652, 387] on p "**********" at bounding box center [759, 425] width 600 height 86
click at [452, 287] on div "**********" at bounding box center [764, 350] width 636 height 162
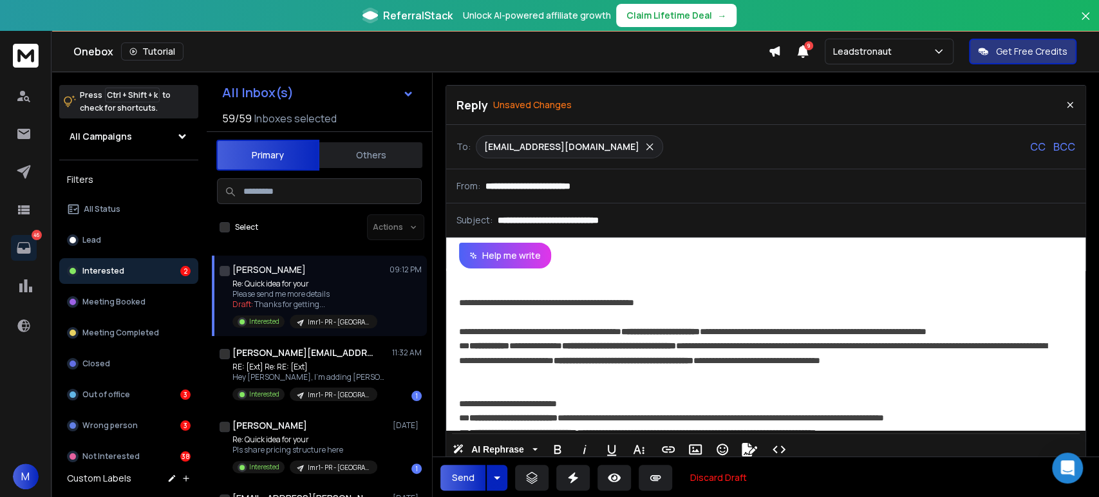
click at [459, 291] on p "**********" at bounding box center [759, 295] width 600 height 29
click at [466, 475] on button "Send" at bounding box center [462, 478] width 45 height 26
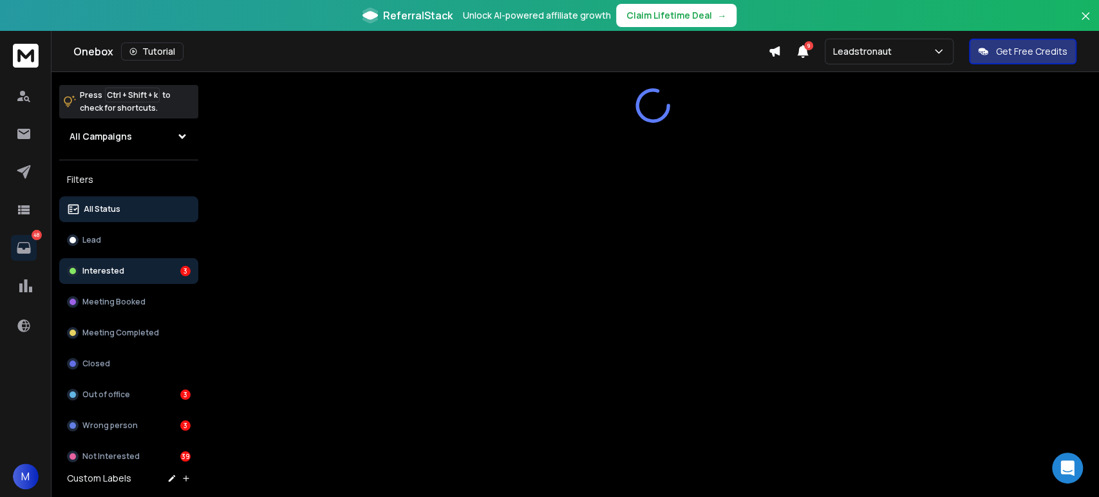
click at [102, 269] on p "Interested" at bounding box center [103, 271] width 42 height 10
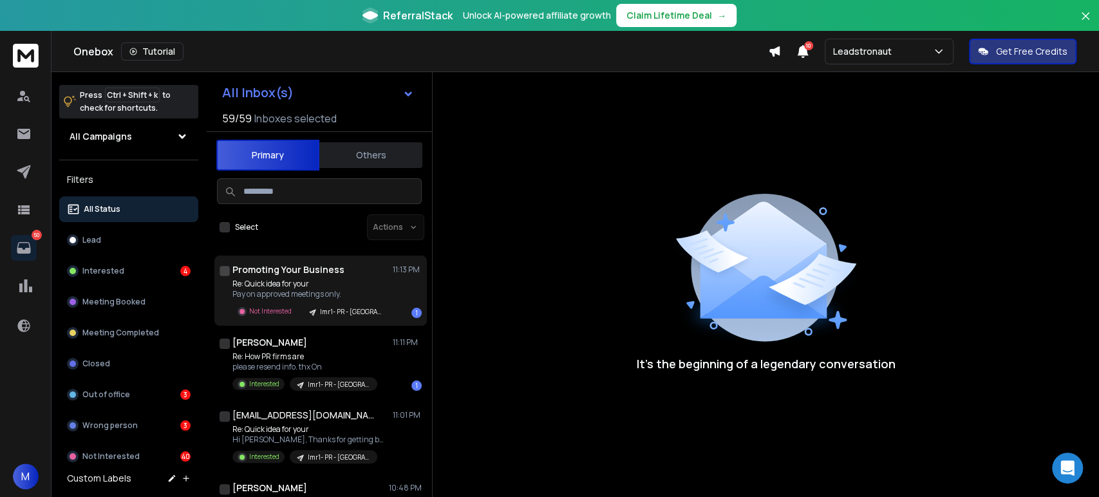
click at [325, 277] on div "Promoting Your Business 11:13 PM Re: Quick idea for your Pay on approved meetin…" at bounding box center [326, 290] width 189 height 55
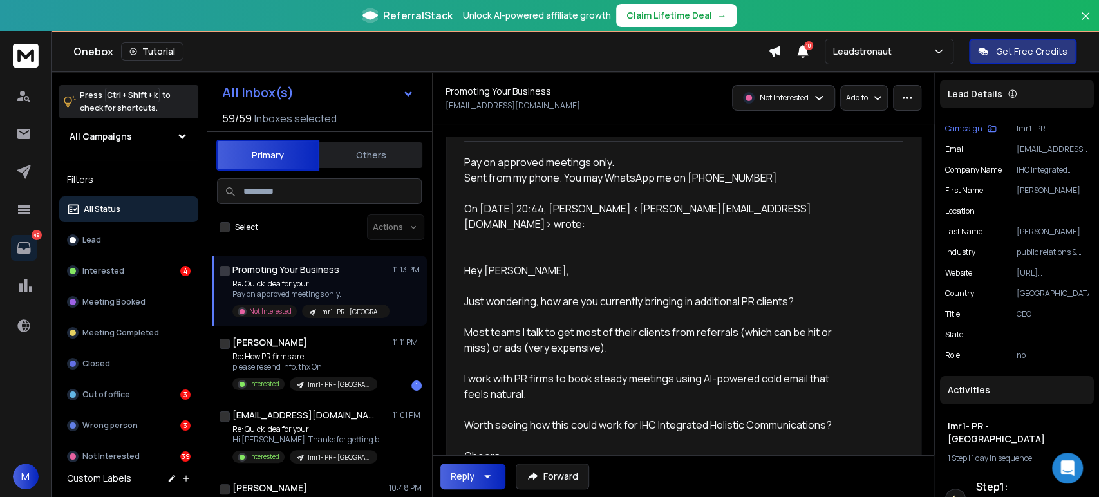
scroll to position [20, 0]
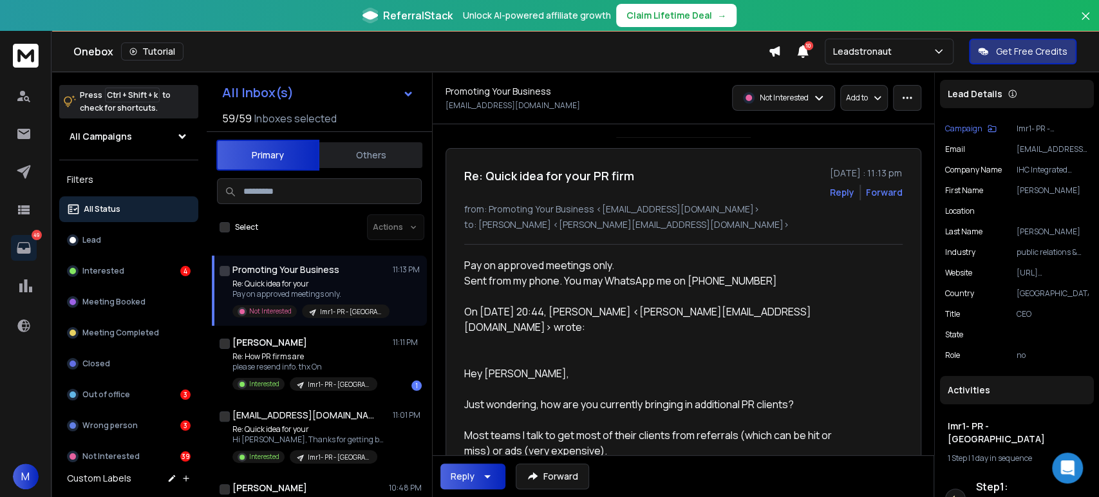
click at [903, 98] on icon "button" at bounding box center [908, 98] width 10 height 2
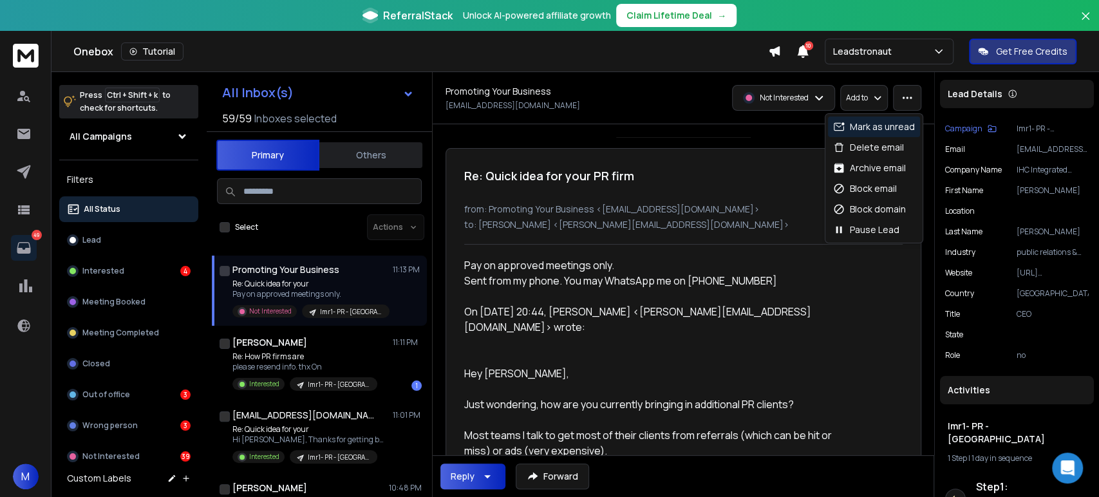
click at [887, 122] on div "Mark as unread" at bounding box center [874, 126] width 82 height 13
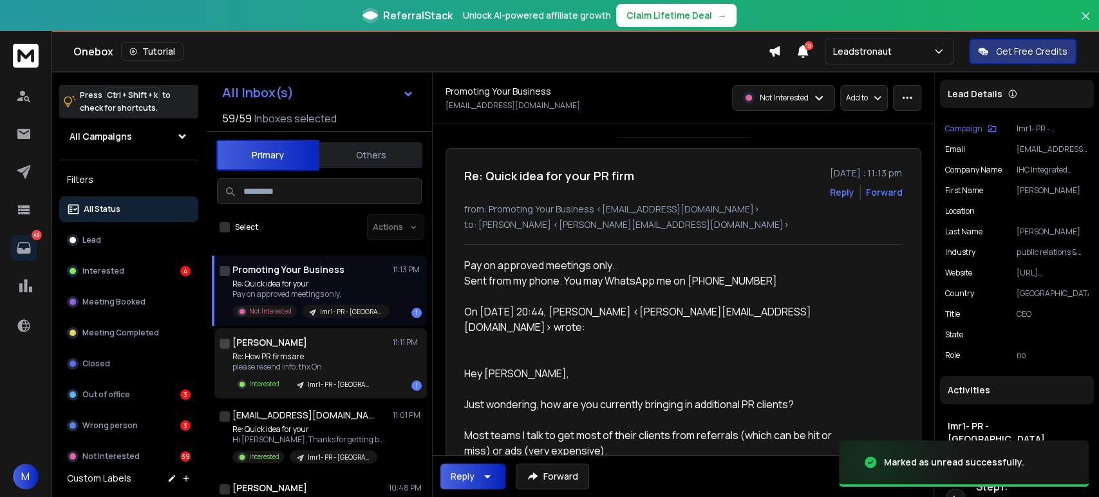
click at [319, 330] on div "[PERSON_NAME] 11:11 PM Re: How PR firms are please resend info. thx On Interest…" at bounding box center [320, 363] width 213 height 70
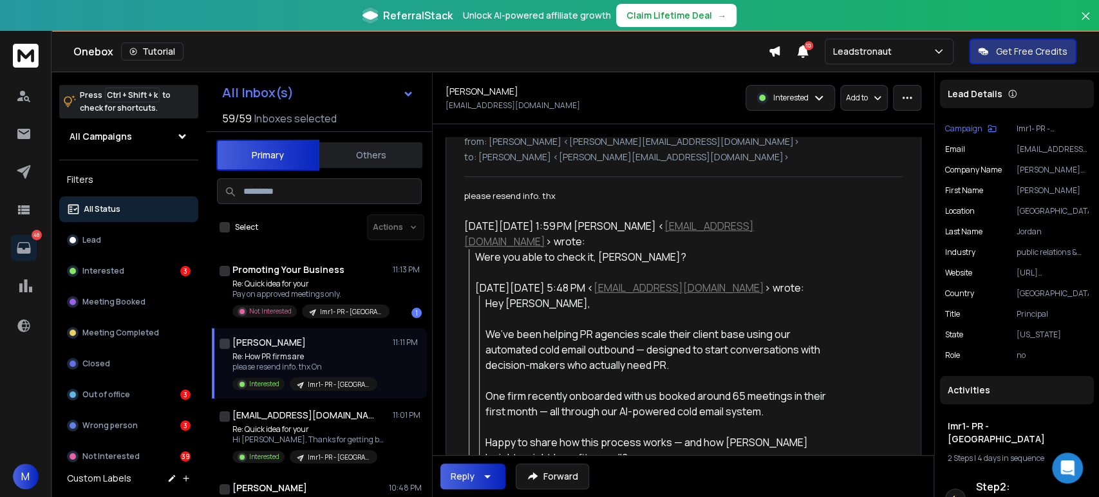
scroll to position [88, 0]
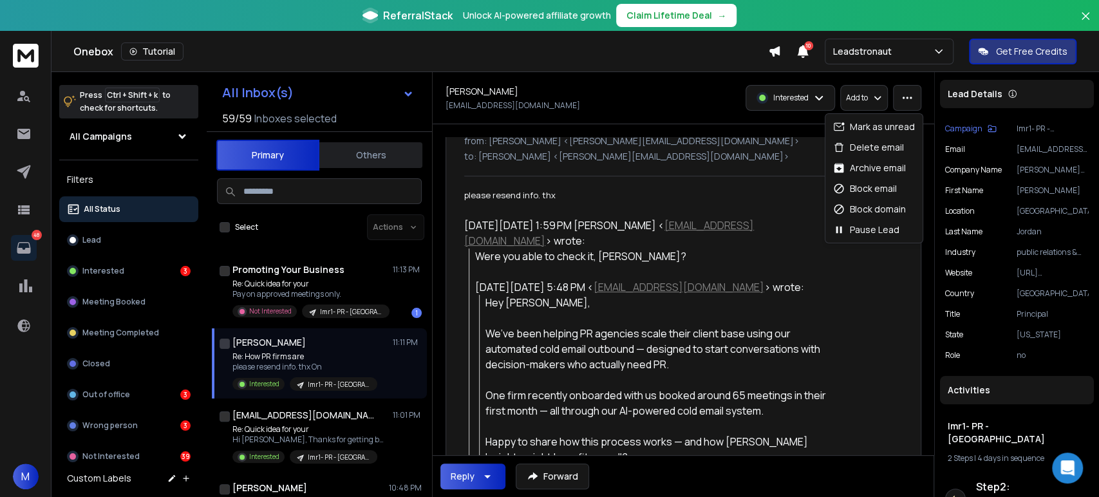
click at [910, 97] on icon "button" at bounding box center [908, 98] width 12 height 12
click at [893, 121] on div "Mark as unread" at bounding box center [874, 126] width 82 height 13
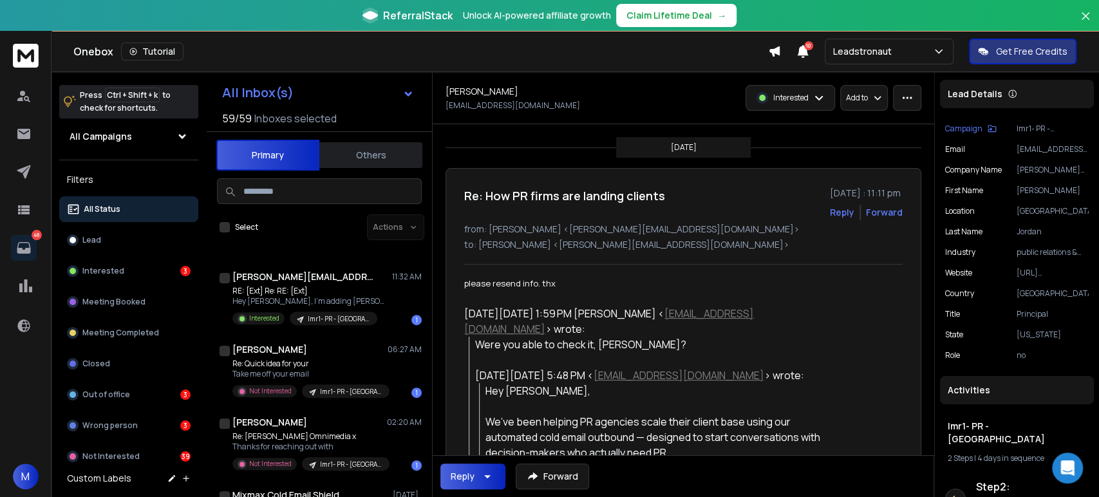
scroll to position [366, 0]
